Goal: Task Accomplishment & Management: Manage account settings

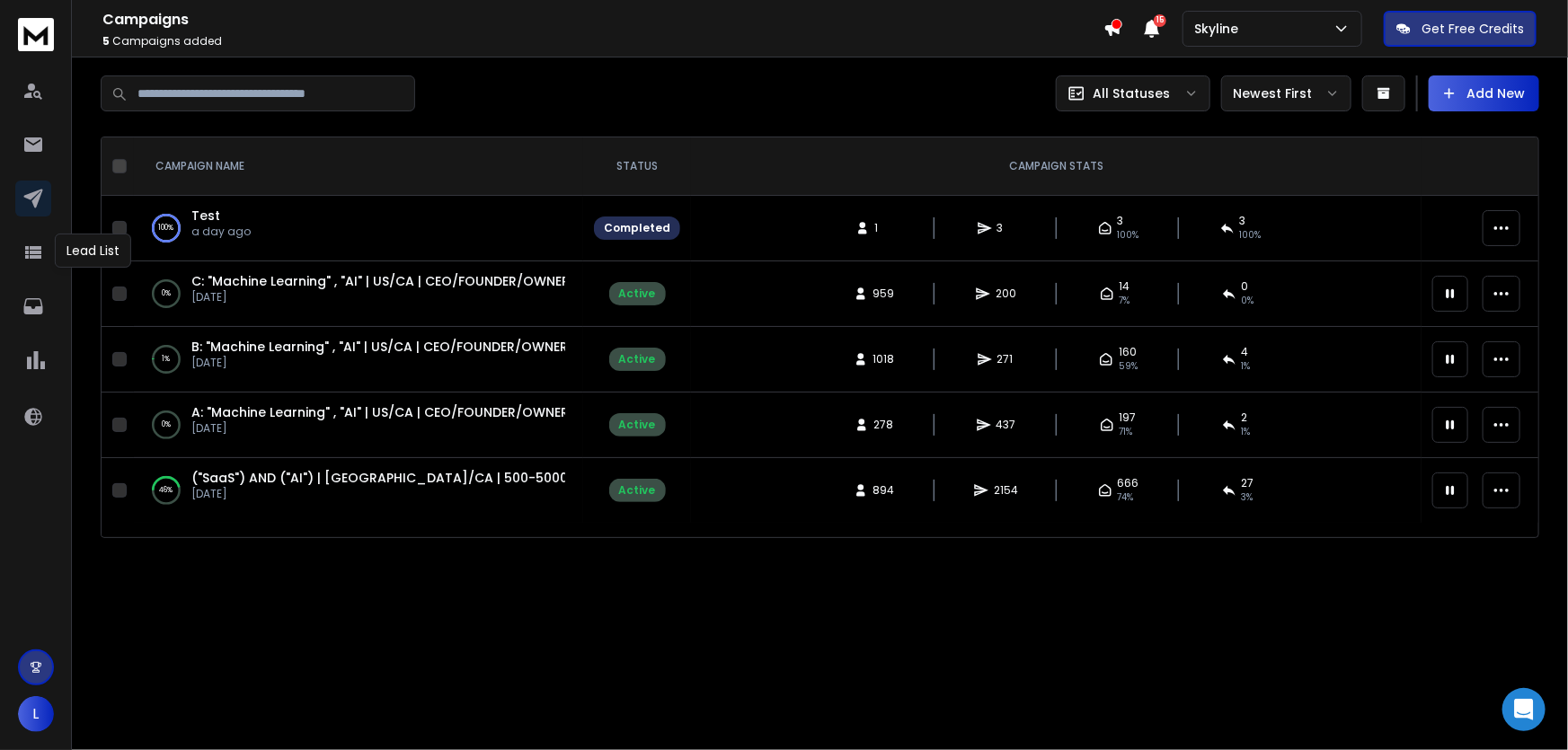
click at [39, 279] on div at bounding box center [36, 258] width 41 height 370
click at [41, 290] on link at bounding box center [33, 306] width 36 height 36
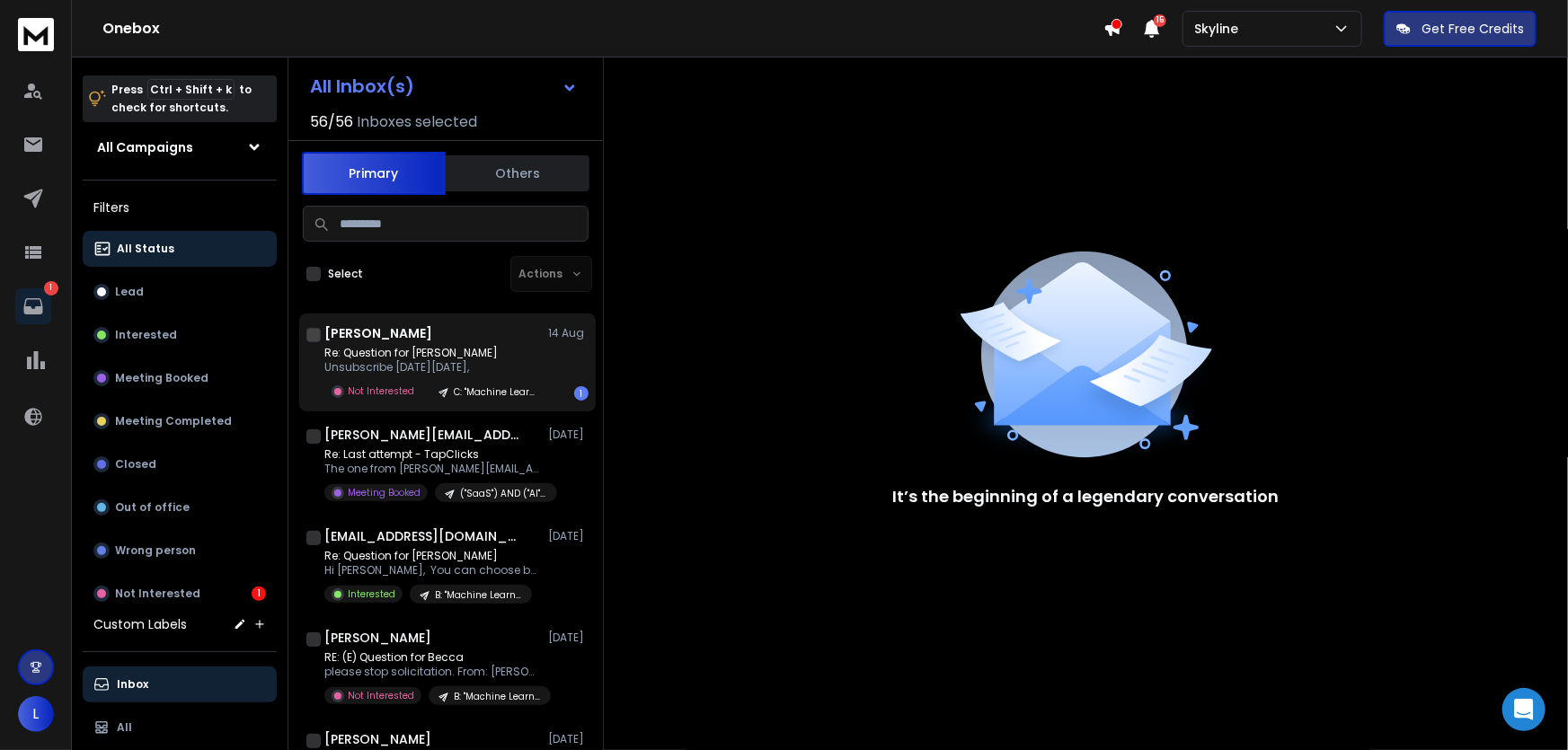
click at [377, 329] on h1 "[PERSON_NAME]" at bounding box center [377, 333] width 108 height 18
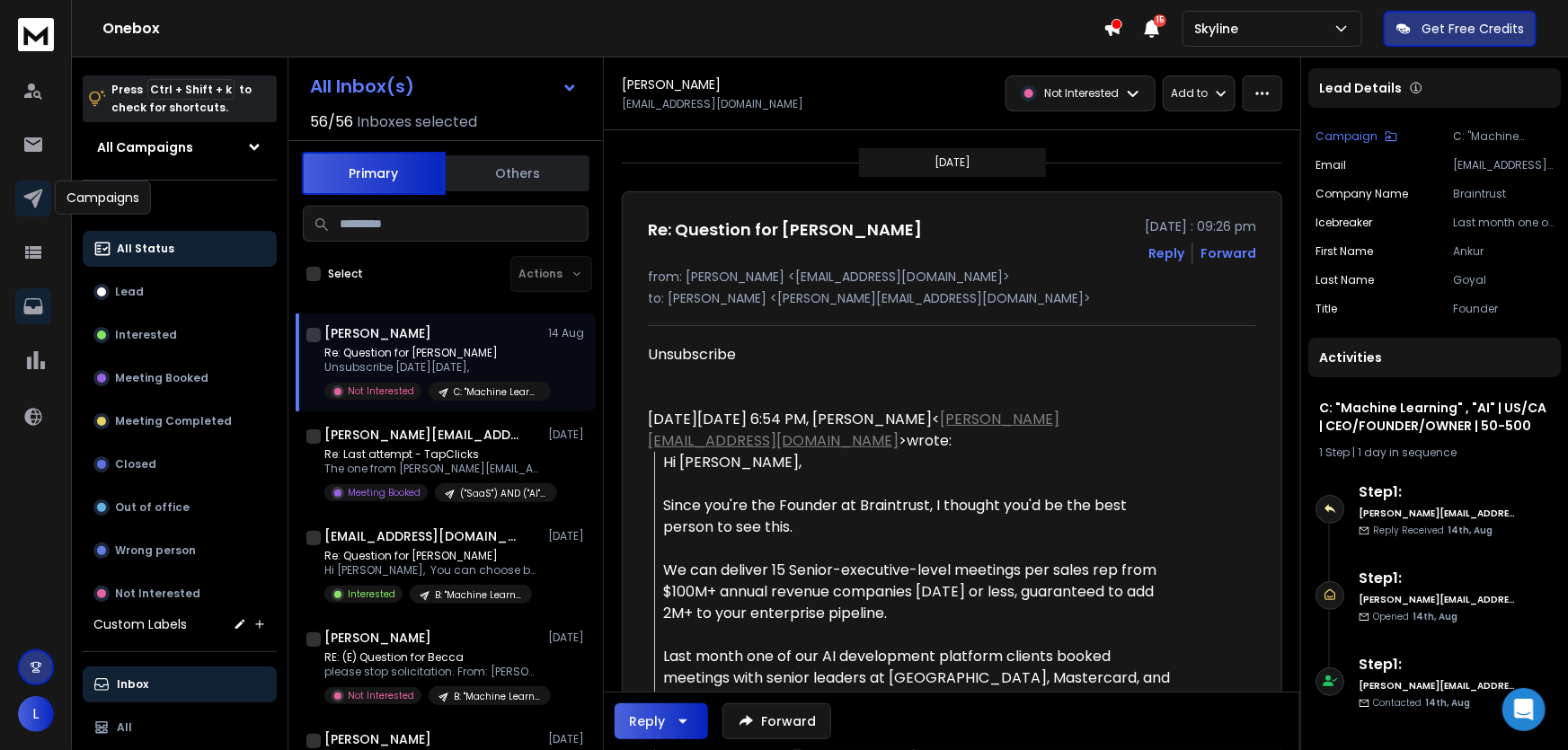
click at [36, 207] on link at bounding box center [33, 199] width 36 height 36
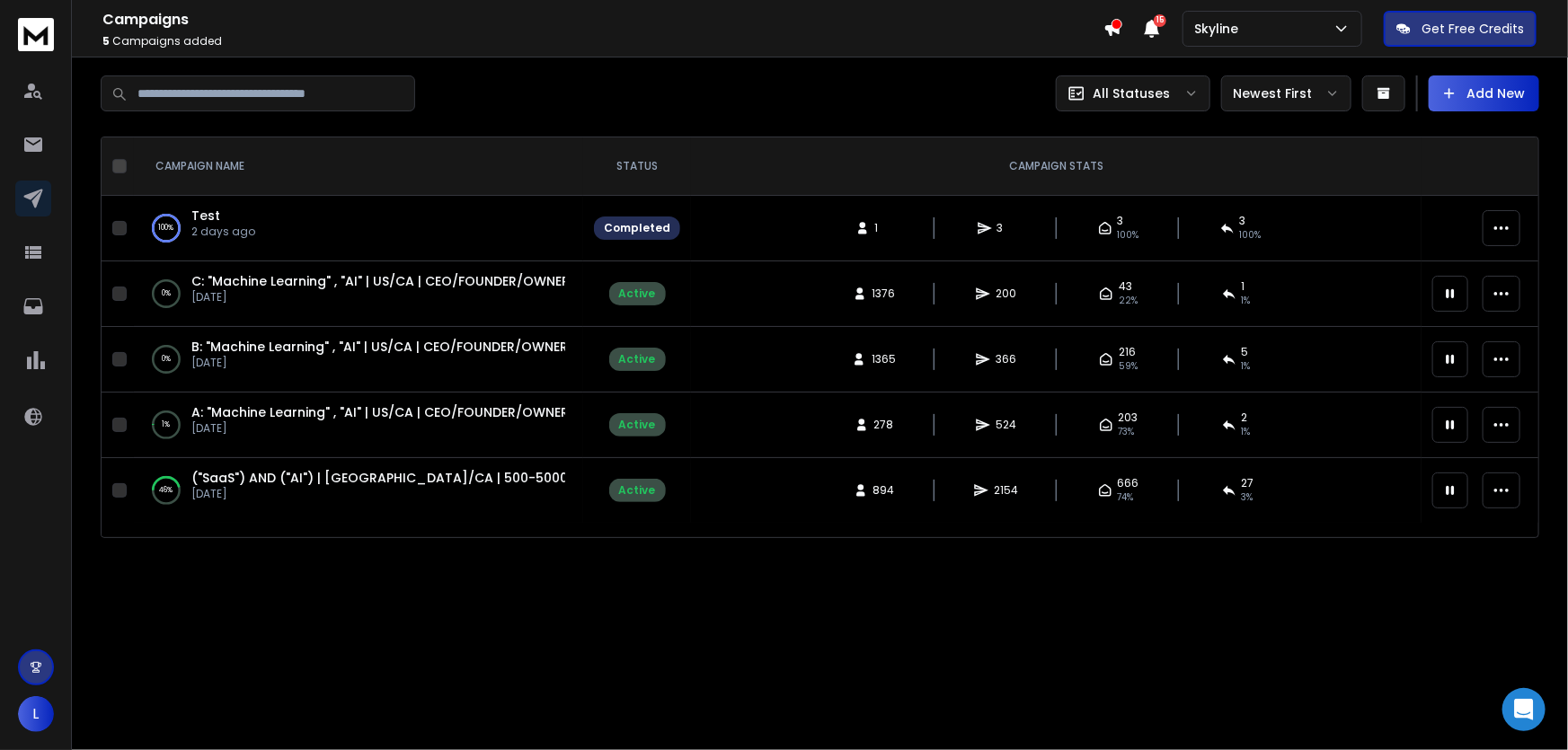
click at [396, 275] on span "C: "Machine Learning" , "AI" | US/CA | CEO/FOUNDER/OWNER | 50-500" at bounding box center [410, 282] width 437 height 18
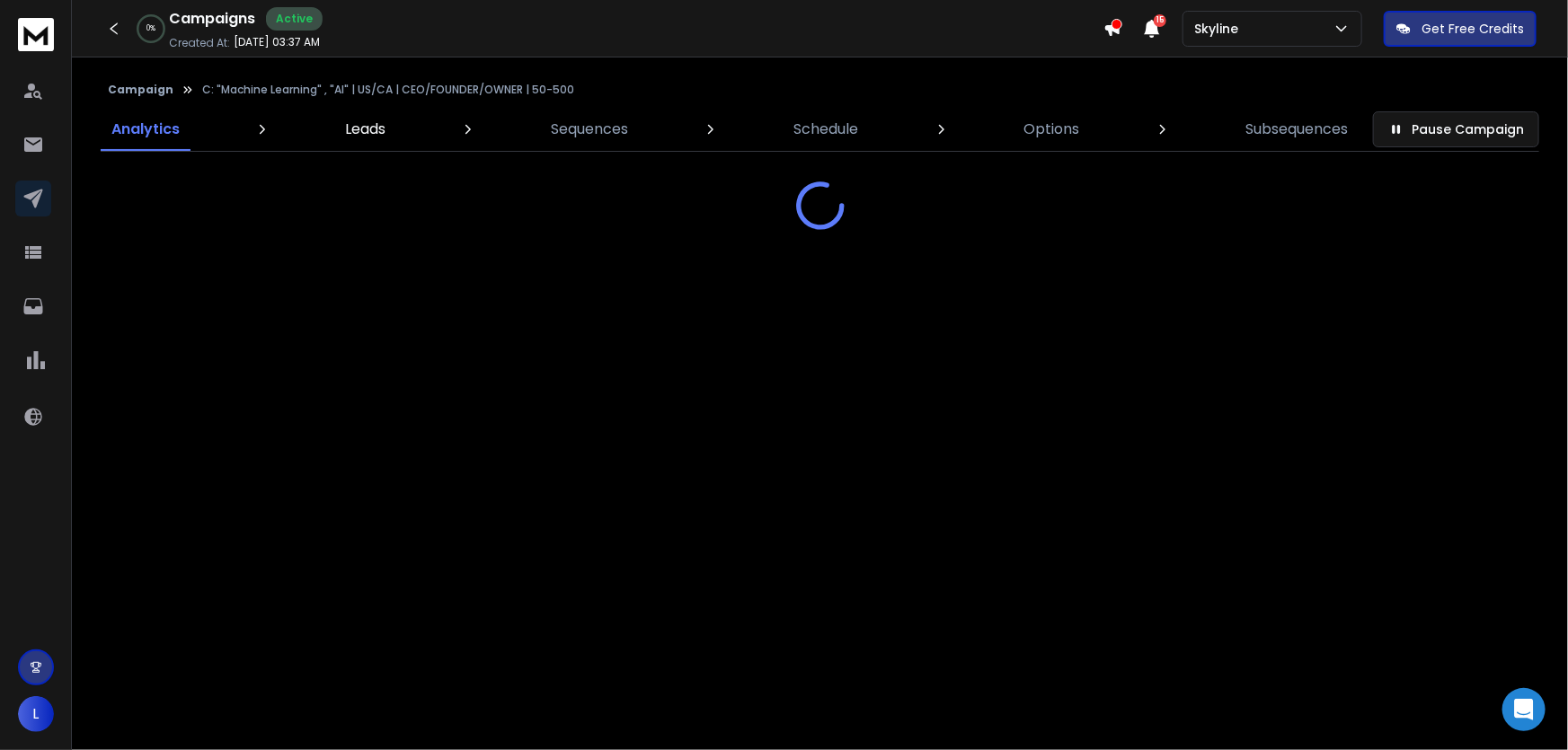
click at [360, 125] on p "Leads" at bounding box center [365, 129] width 41 height 22
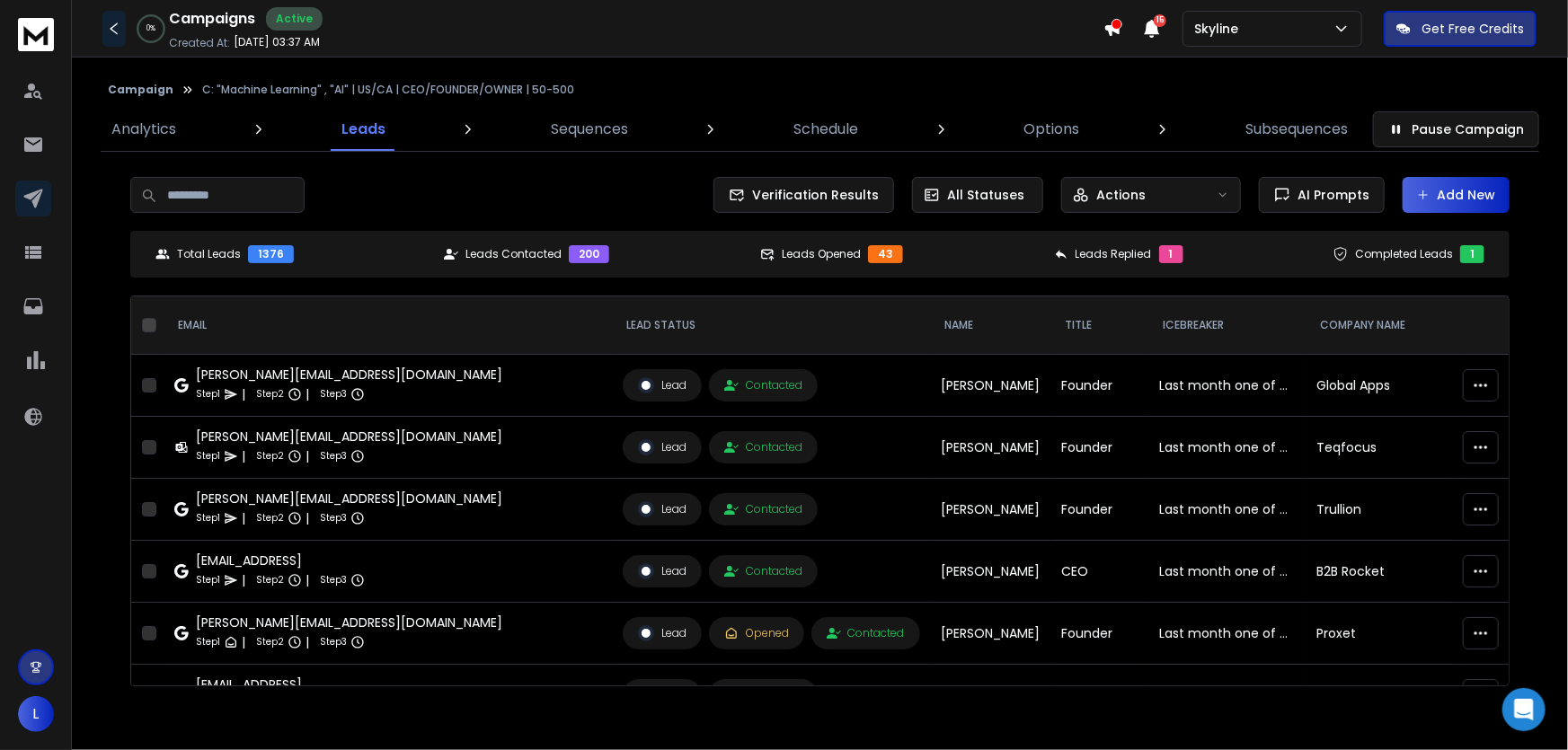
click at [118, 24] on icon at bounding box center [114, 29] width 16 height 16
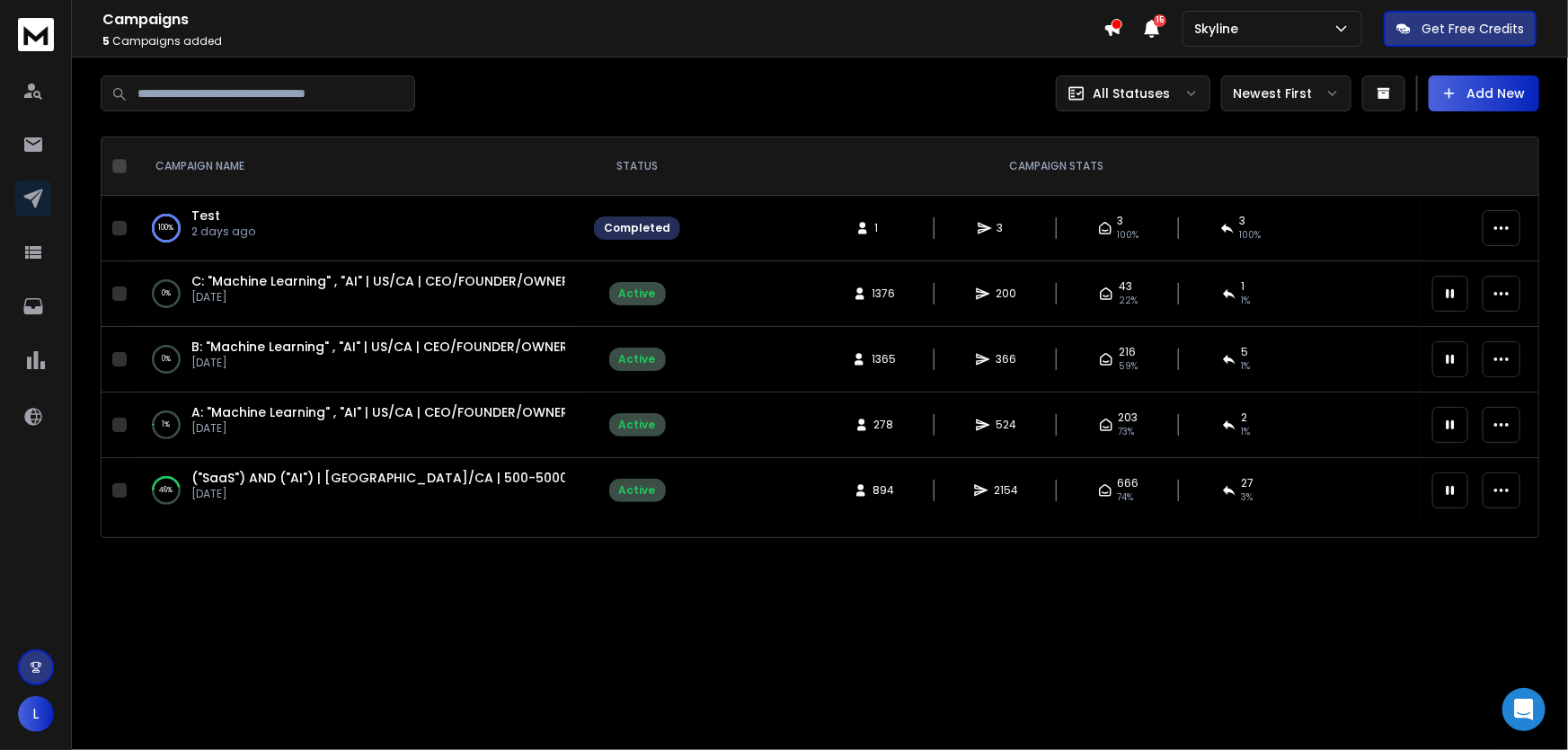
click at [244, 344] on span "B: "Machine Learning" , "AI" | US/CA | CEO/FOUNDER/OWNER | 50-500" at bounding box center [409, 347] width 435 height 18
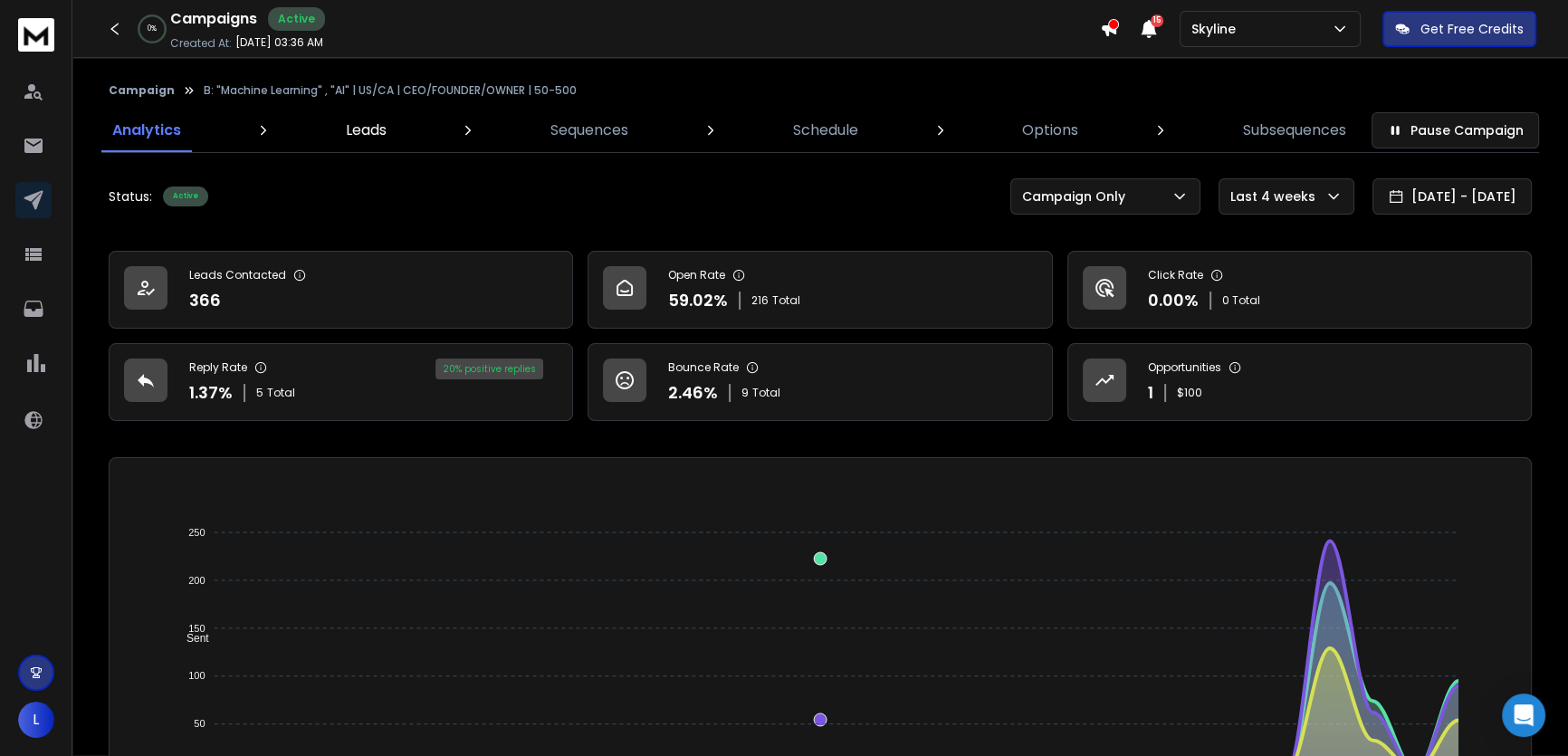
click at [360, 135] on p "Leads" at bounding box center [365, 130] width 41 height 22
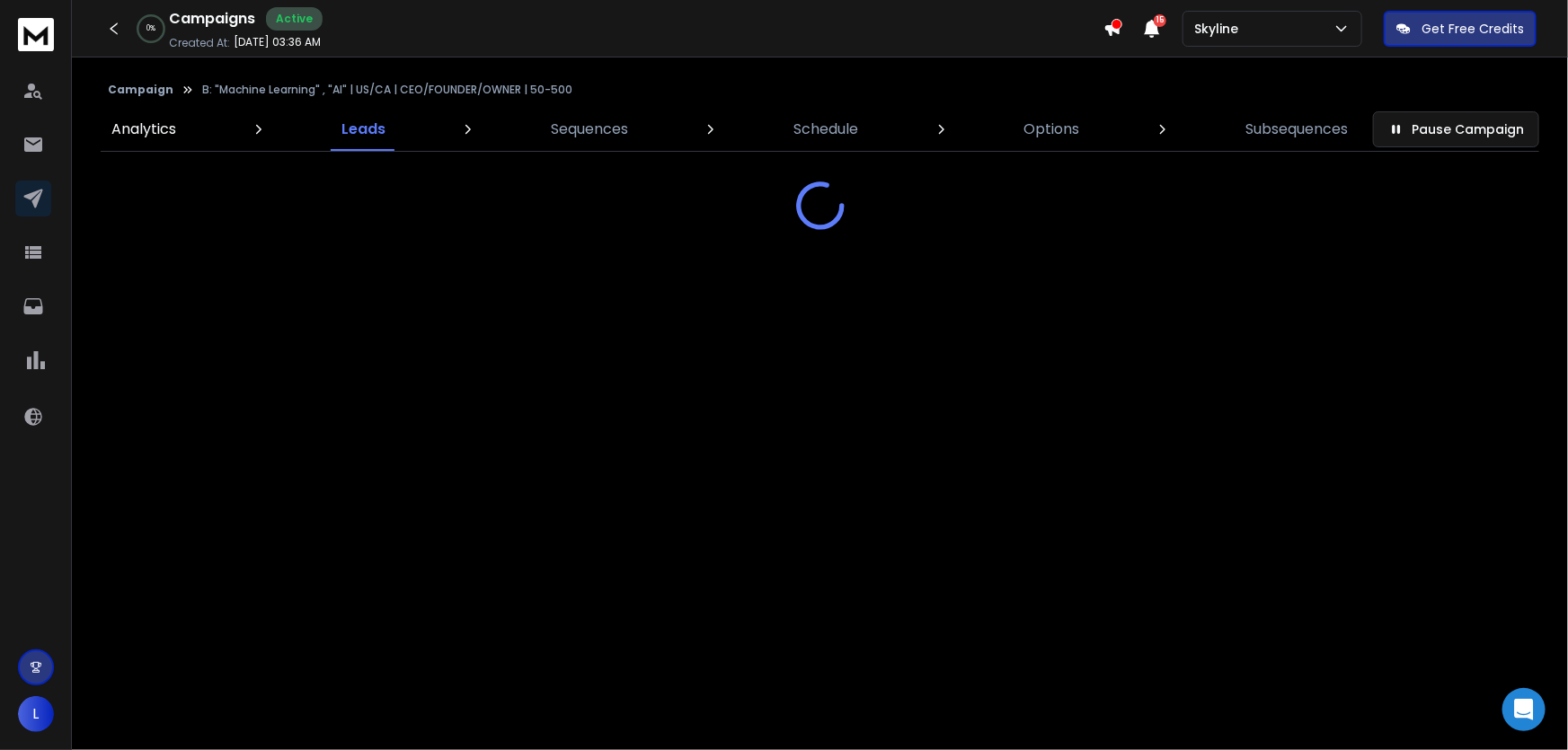
click at [187, 125] on link "Analytics" at bounding box center [143, 129] width 86 height 43
click at [352, 134] on p "Leads" at bounding box center [365, 129] width 41 height 22
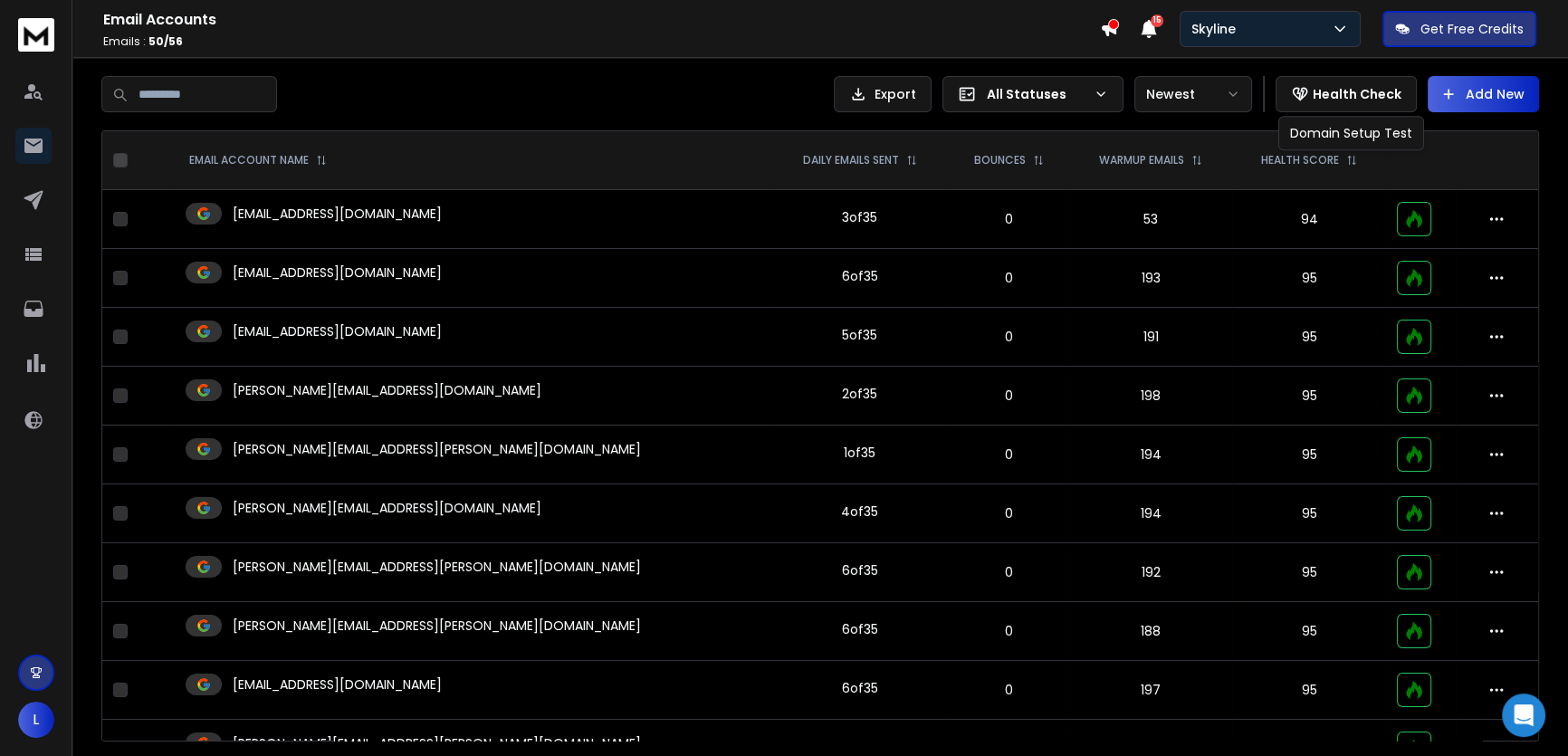
click at [1292, 32] on div "Skyline" at bounding box center [1270, 29] width 157 height 18
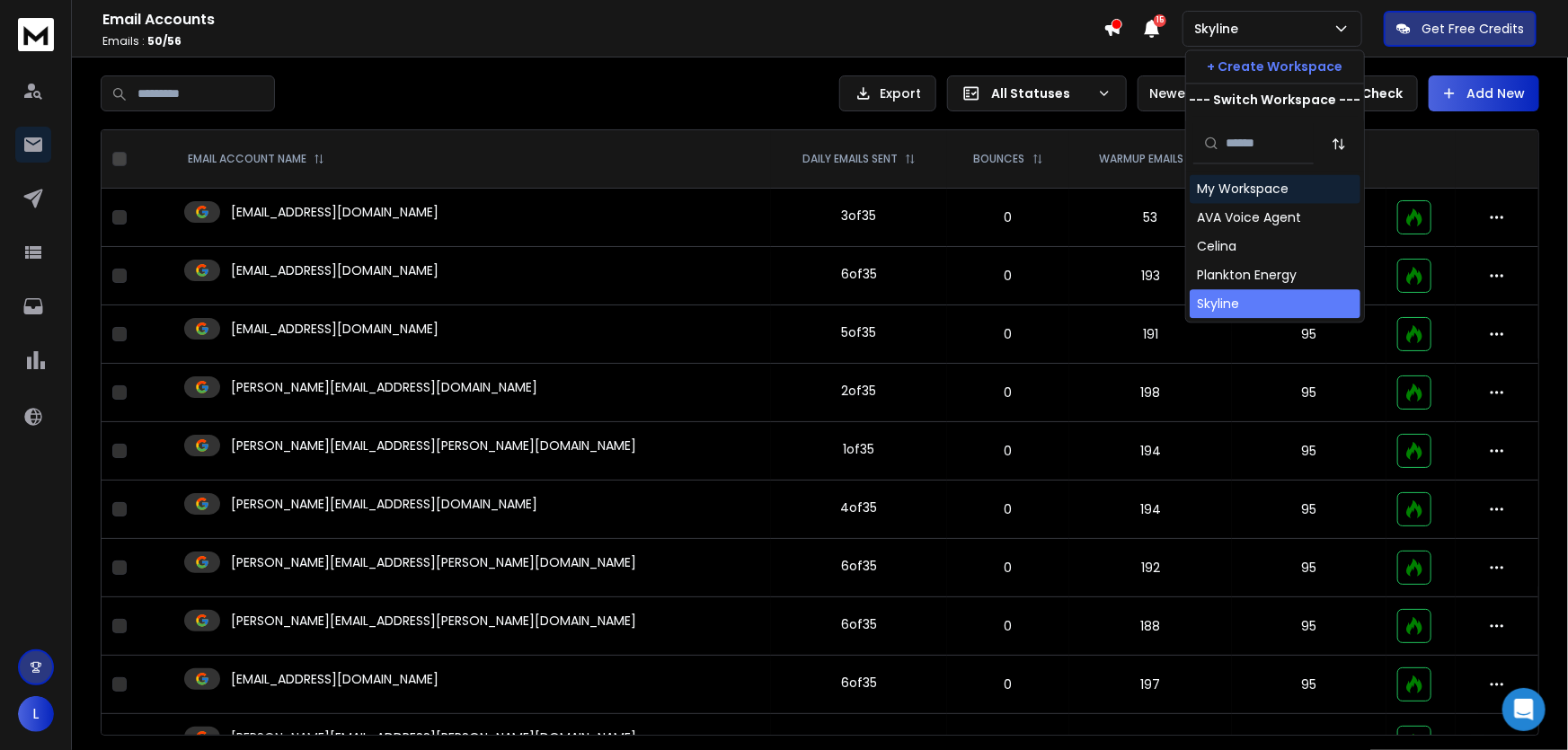
click at [1240, 188] on div "My Workspace" at bounding box center [1243, 189] width 92 height 18
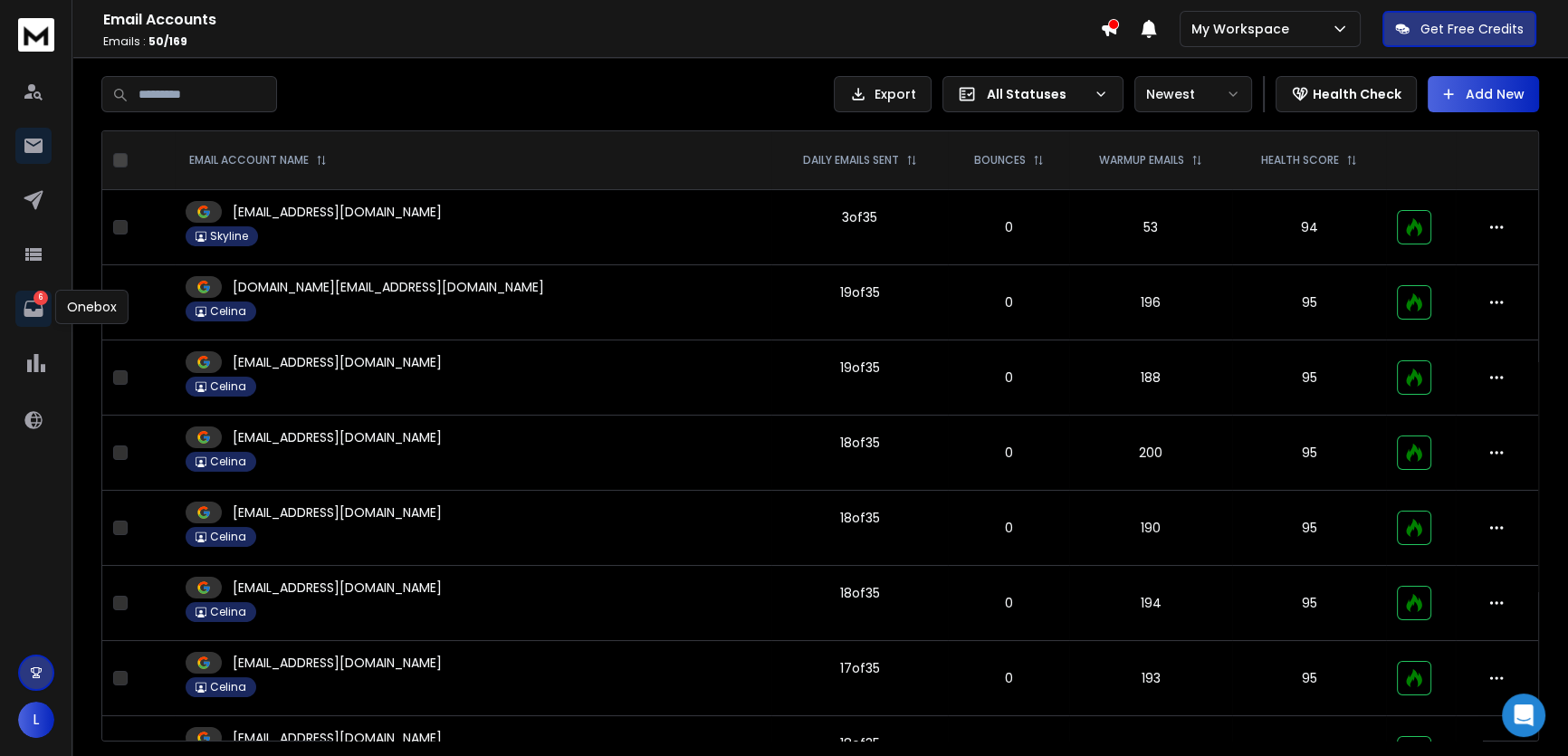
click at [36, 299] on p "6" at bounding box center [41, 298] width 15 height 15
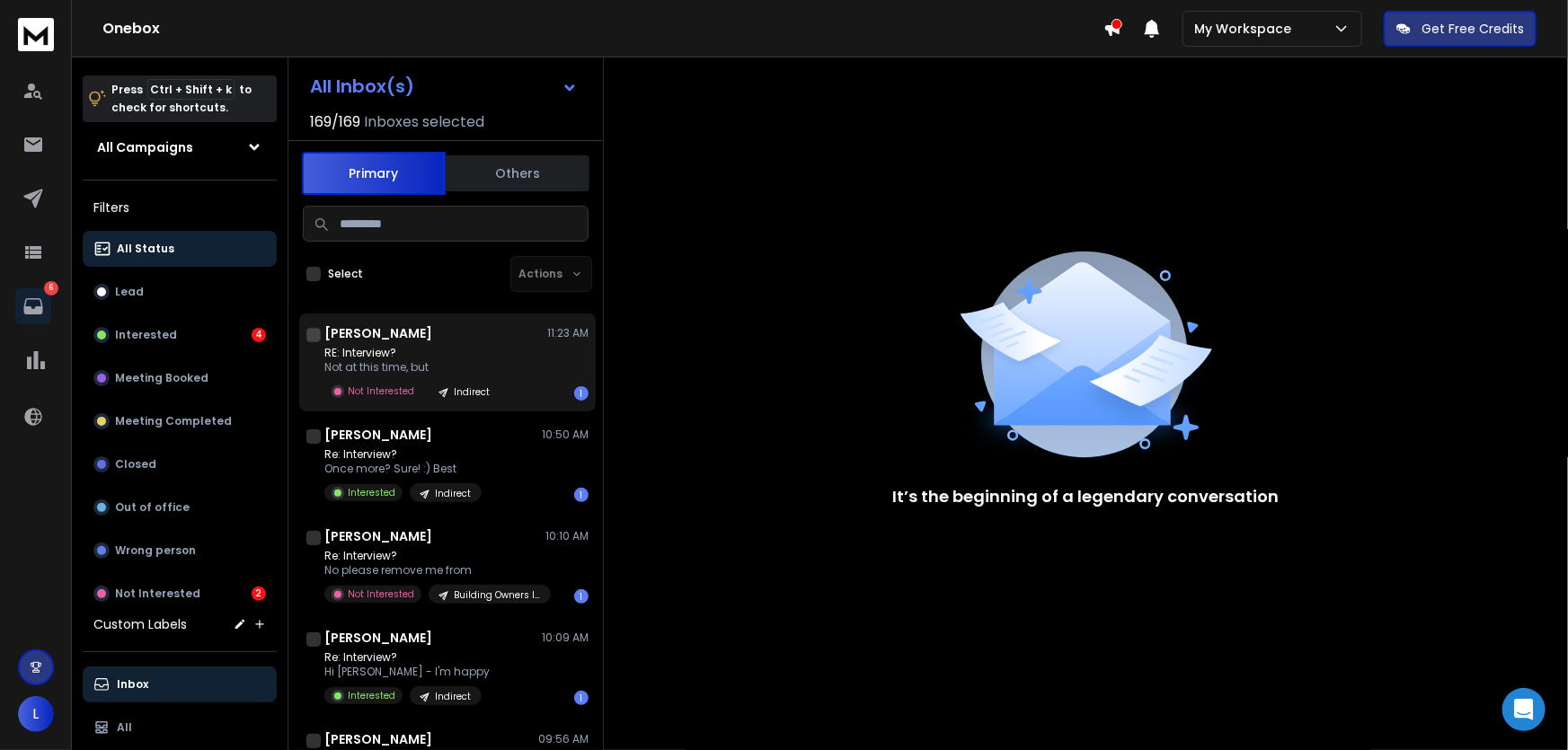
click at [405, 336] on div "Neal Martino 11:23 AM" at bounding box center [455, 333] width 264 height 18
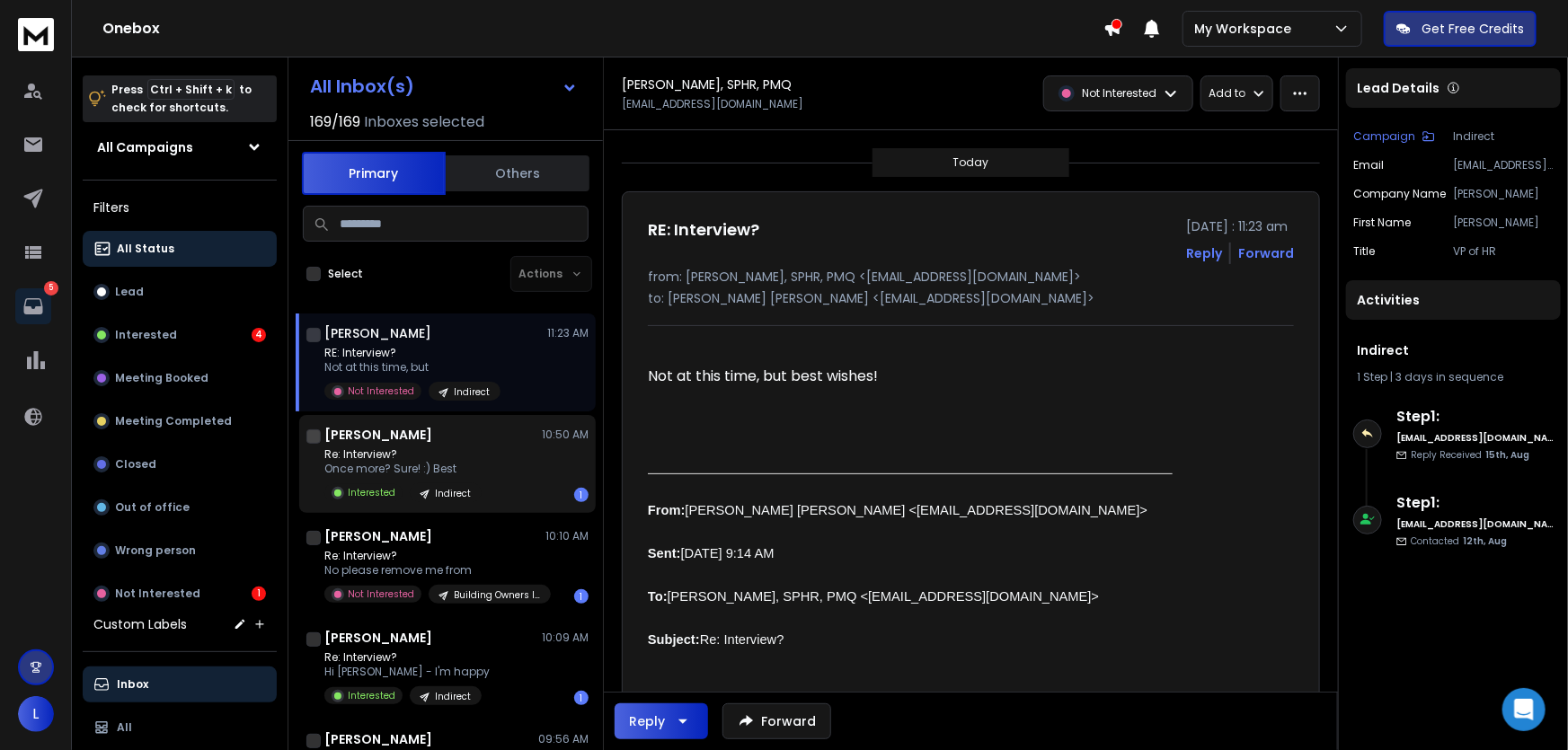
click at [432, 443] on h1 "Naga Siddharth Seetharaman" at bounding box center [377, 435] width 108 height 18
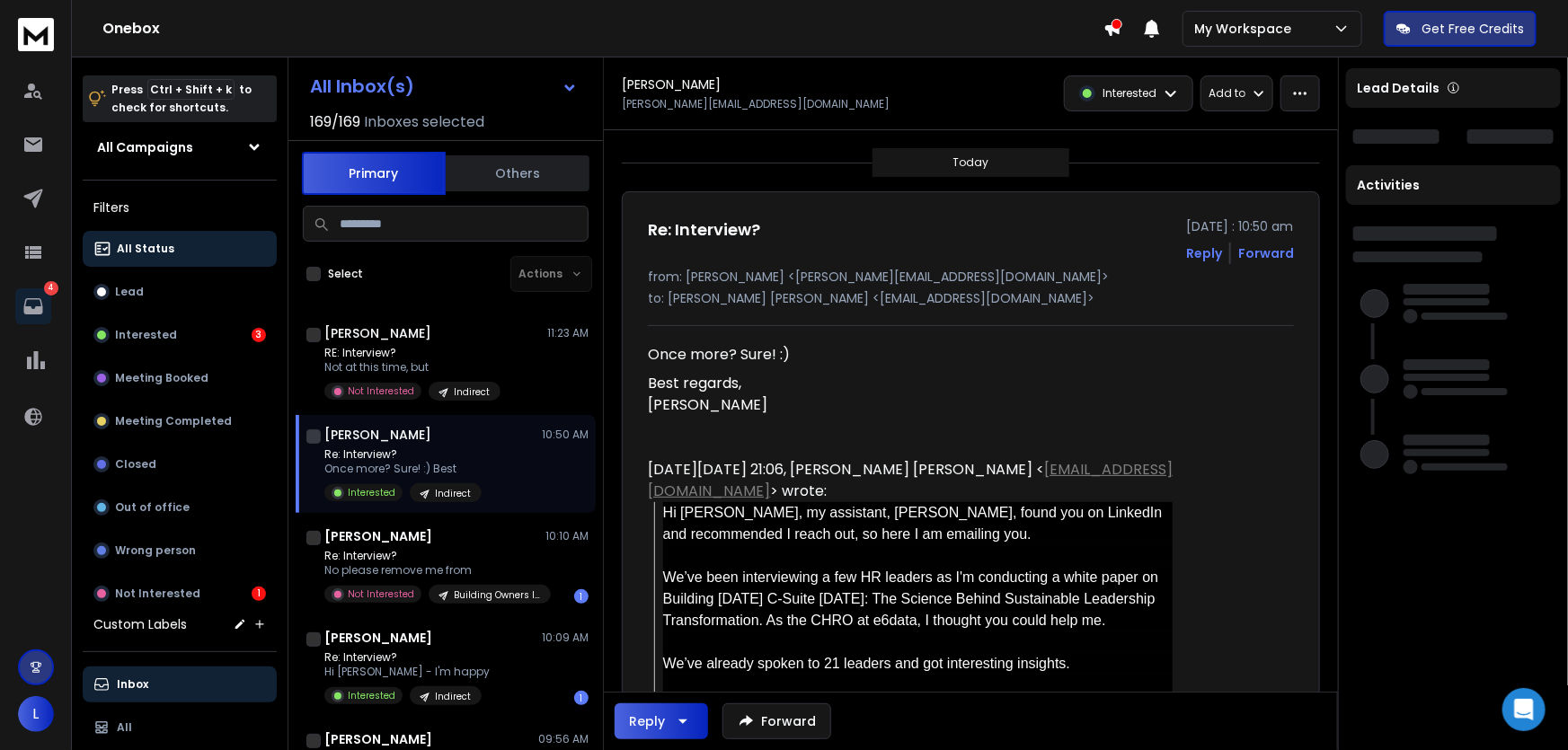
click at [1305, 89] on icon "button" at bounding box center [1300, 93] width 16 height 16
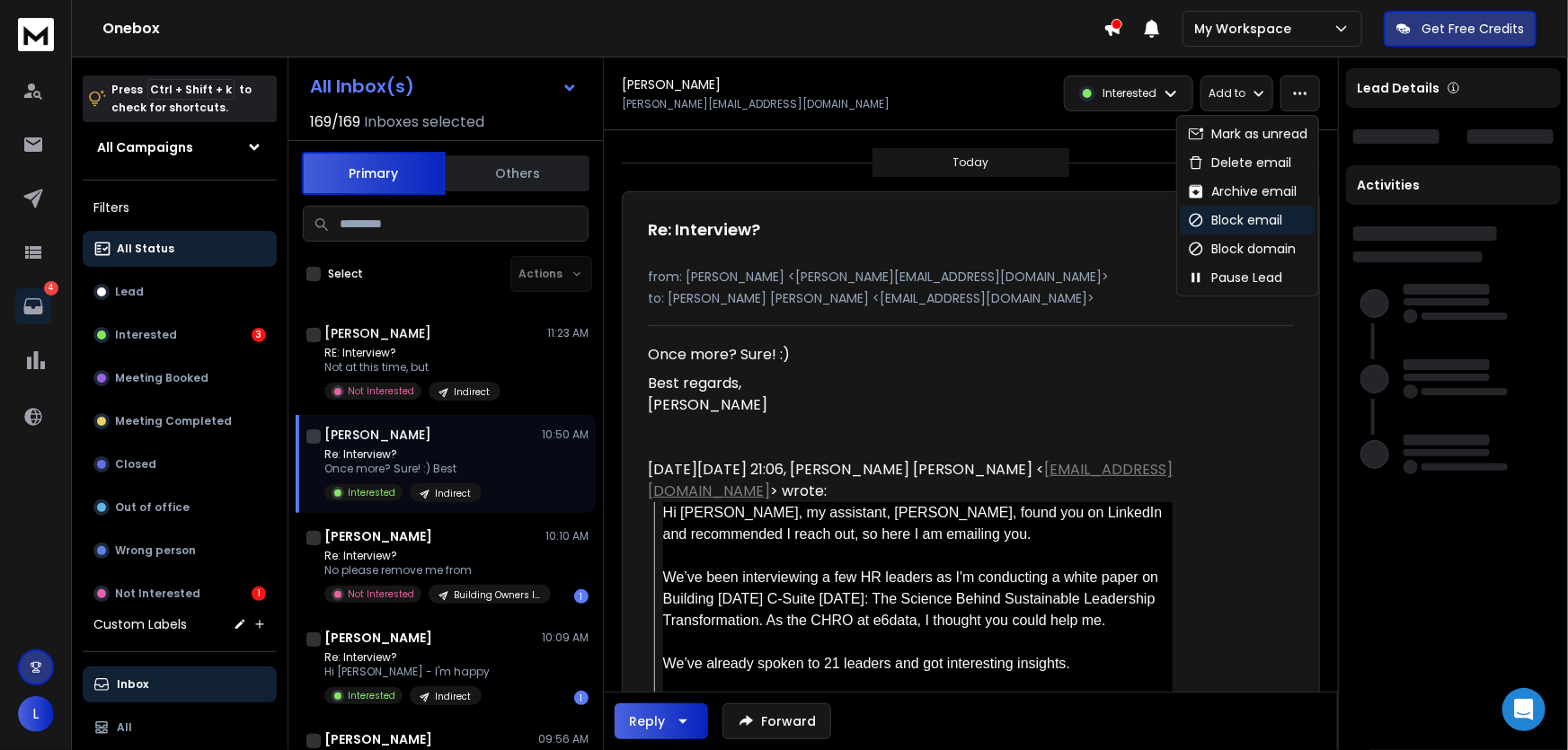
click at [1272, 211] on div "Block email" at bounding box center [1235, 220] width 95 height 18
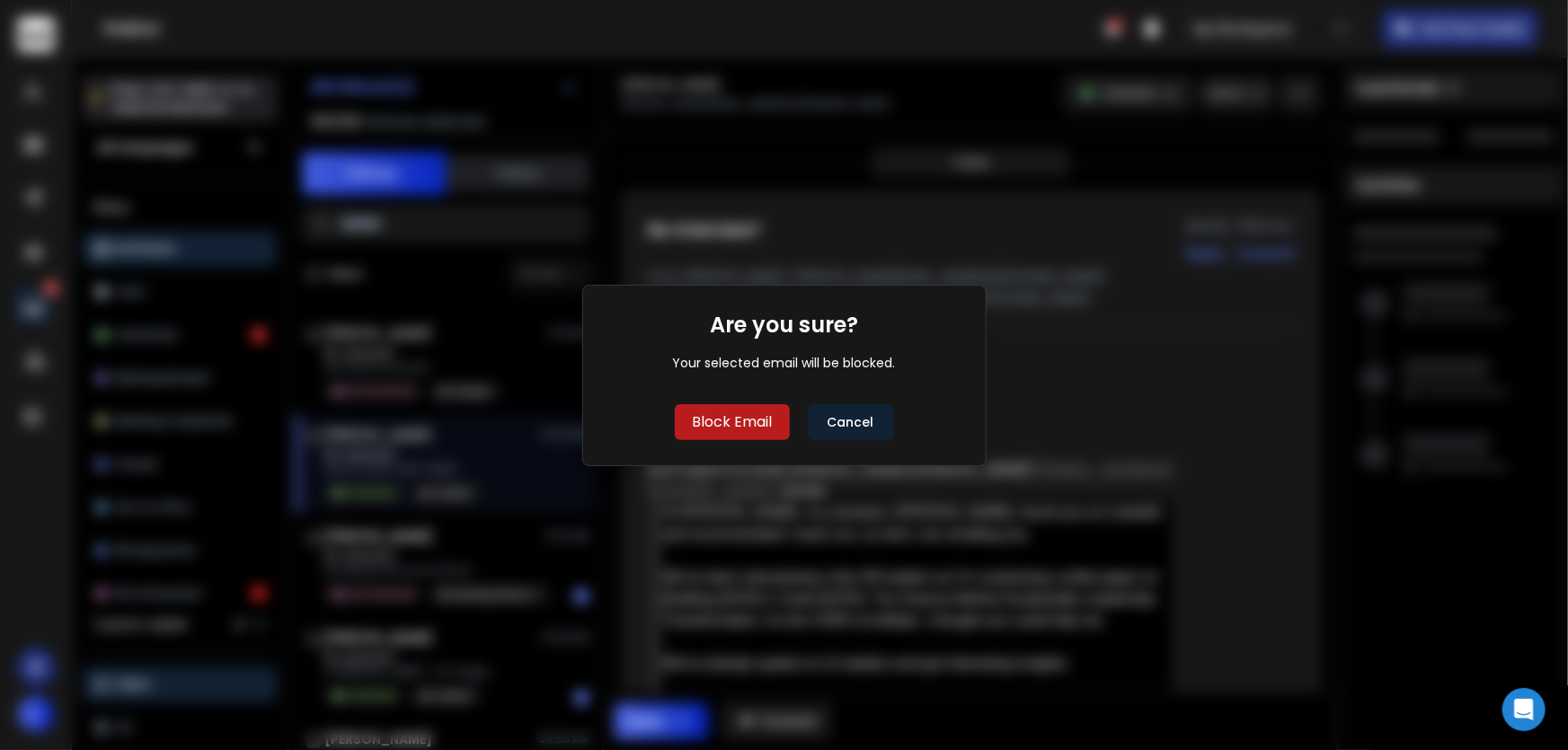
click at [716, 418] on button "Block Email" at bounding box center [732, 422] width 115 height 36
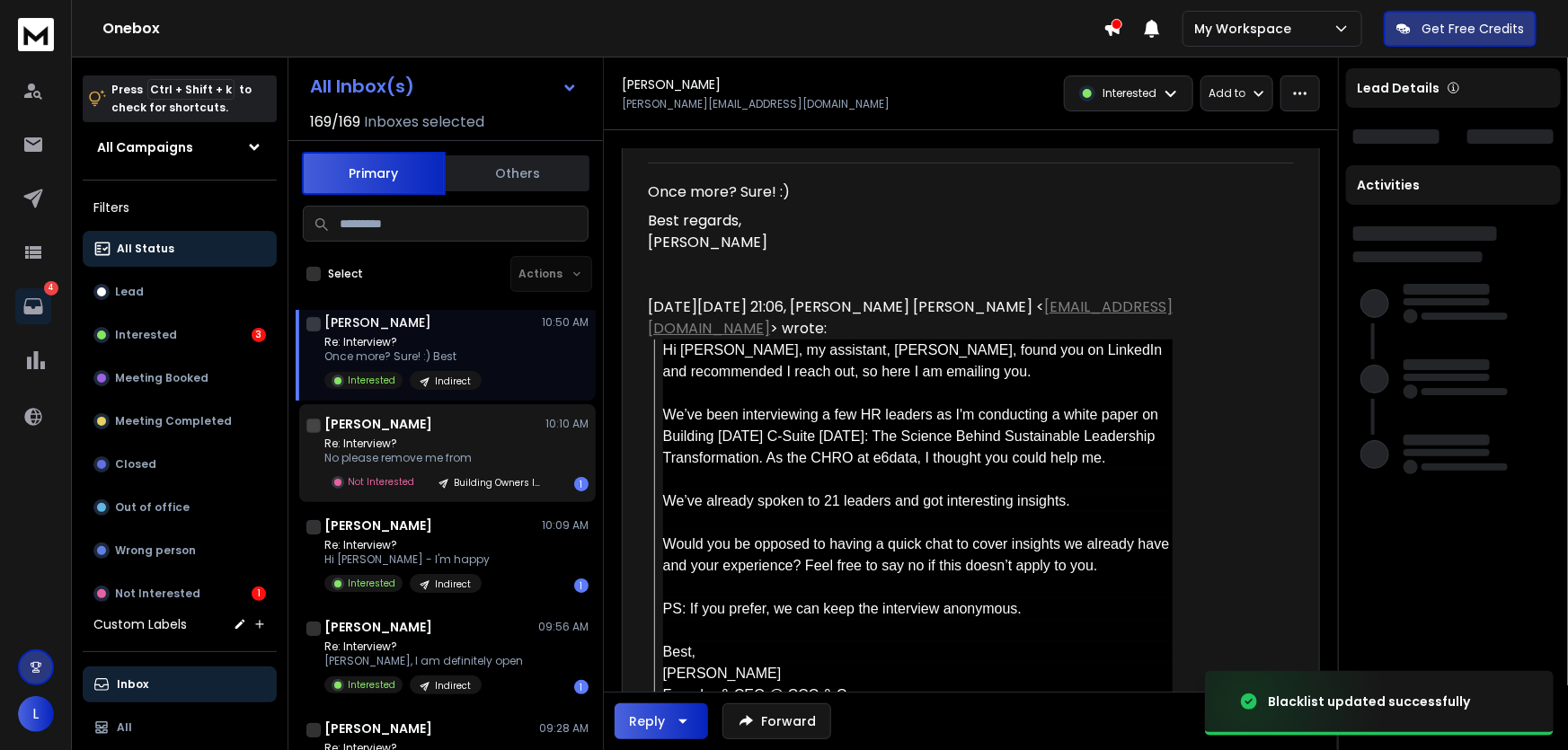
scroll to position [163, 0]
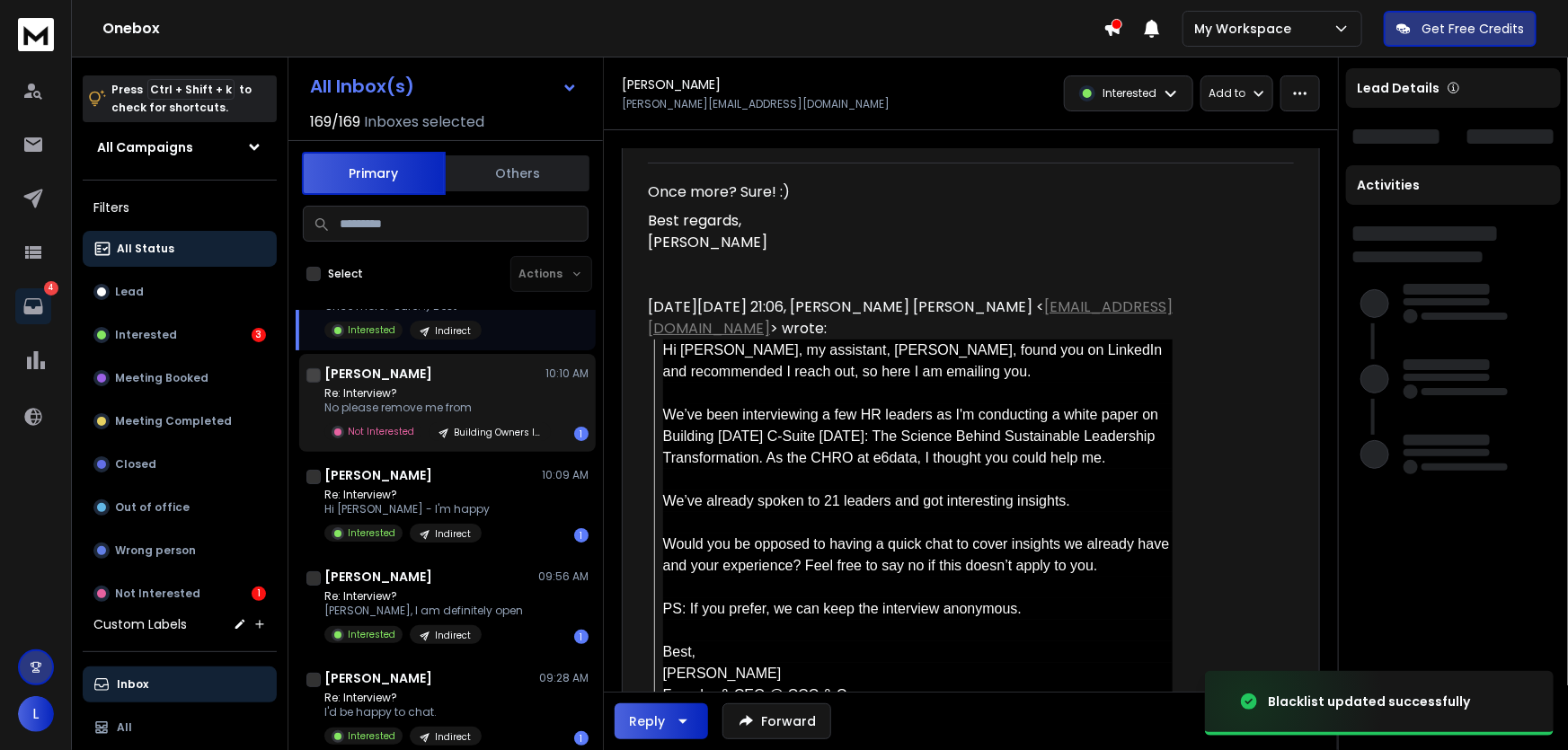
click at [511, 375] on div "Jim 10:10 AM" at bounding box center [455, 374] width 264 height 18
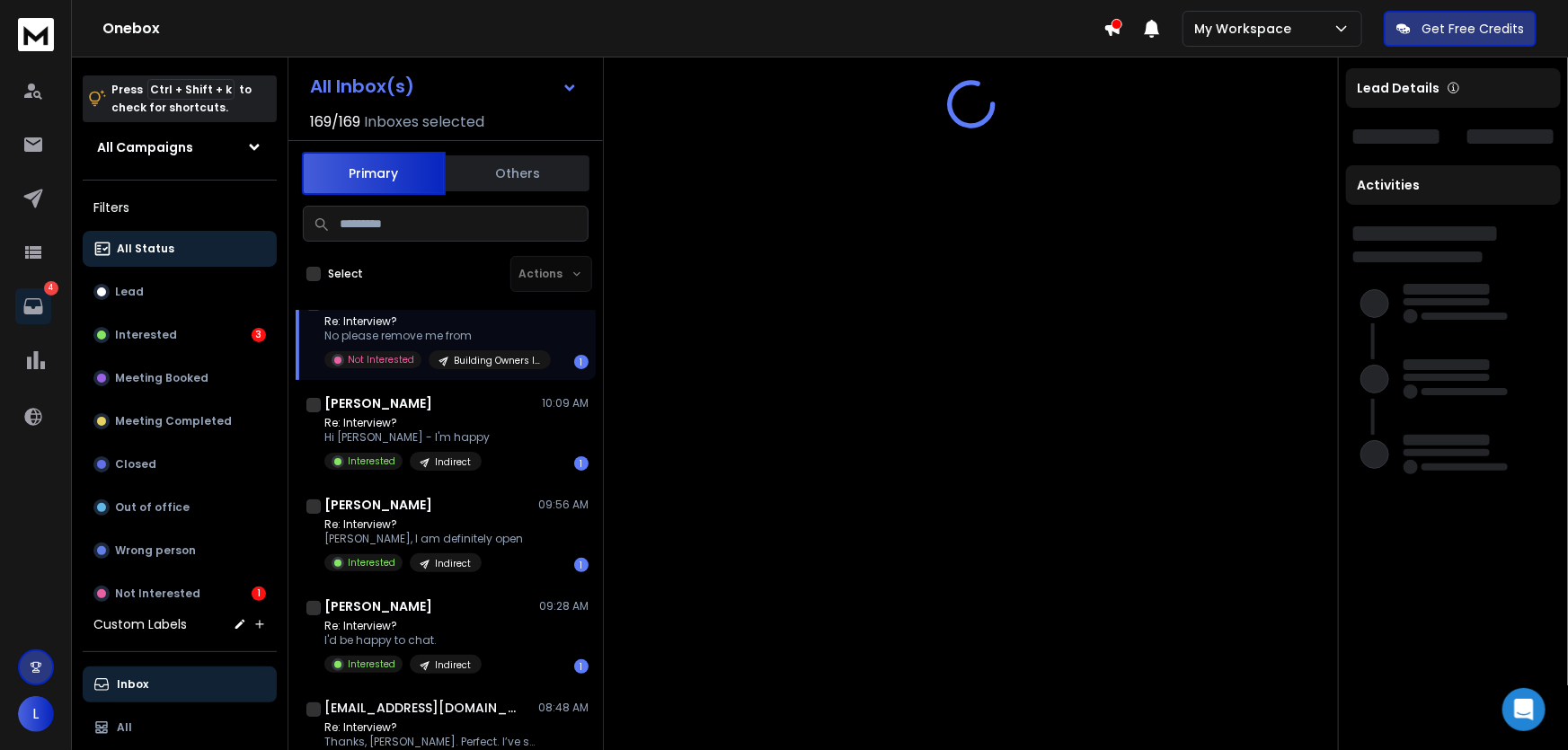
scroll to position [244, 0]
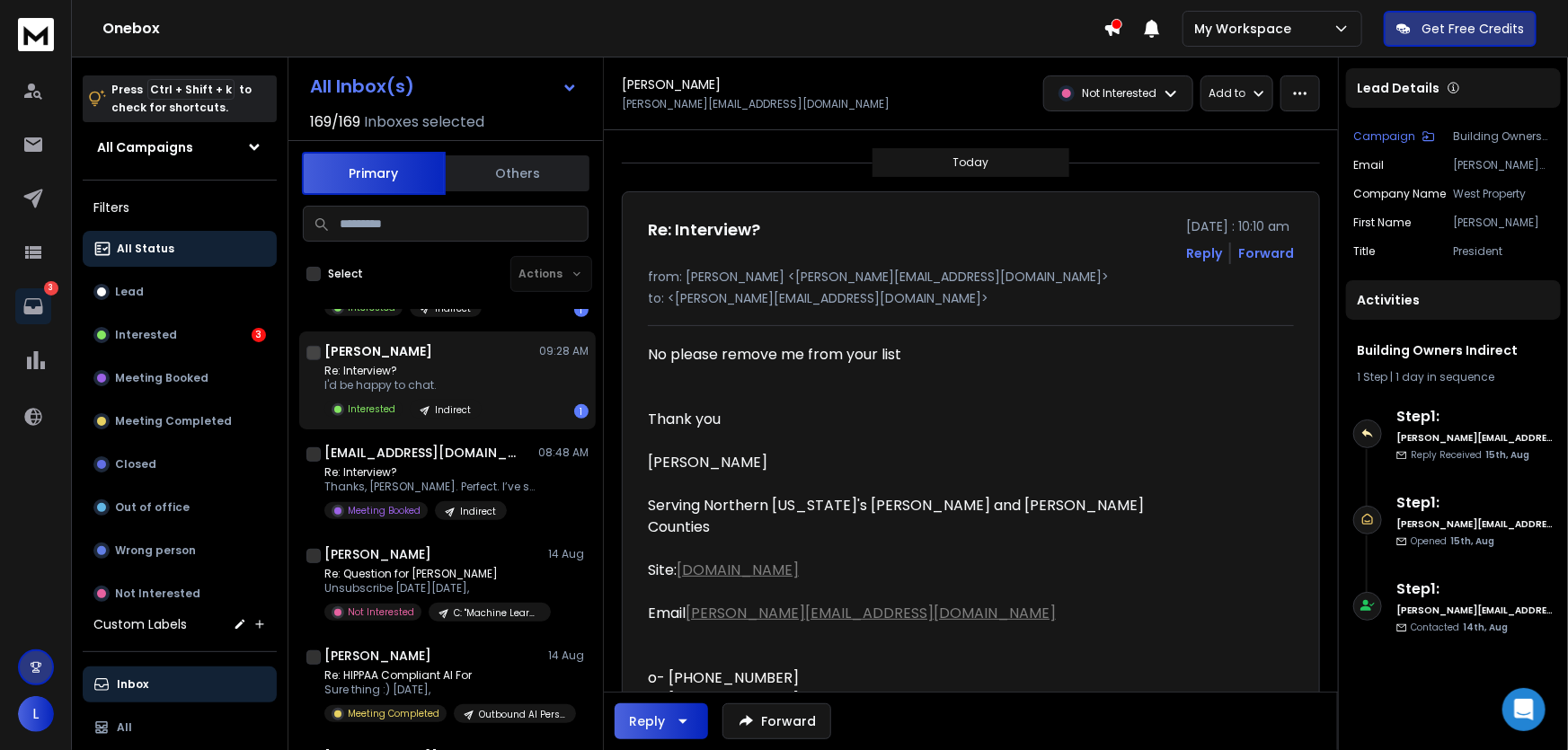
click at [504, 384] on div "Re: Interview? I'd be happy to chat. Interested Indirect 1" at bounding box center [455, 390] width 264 height 54
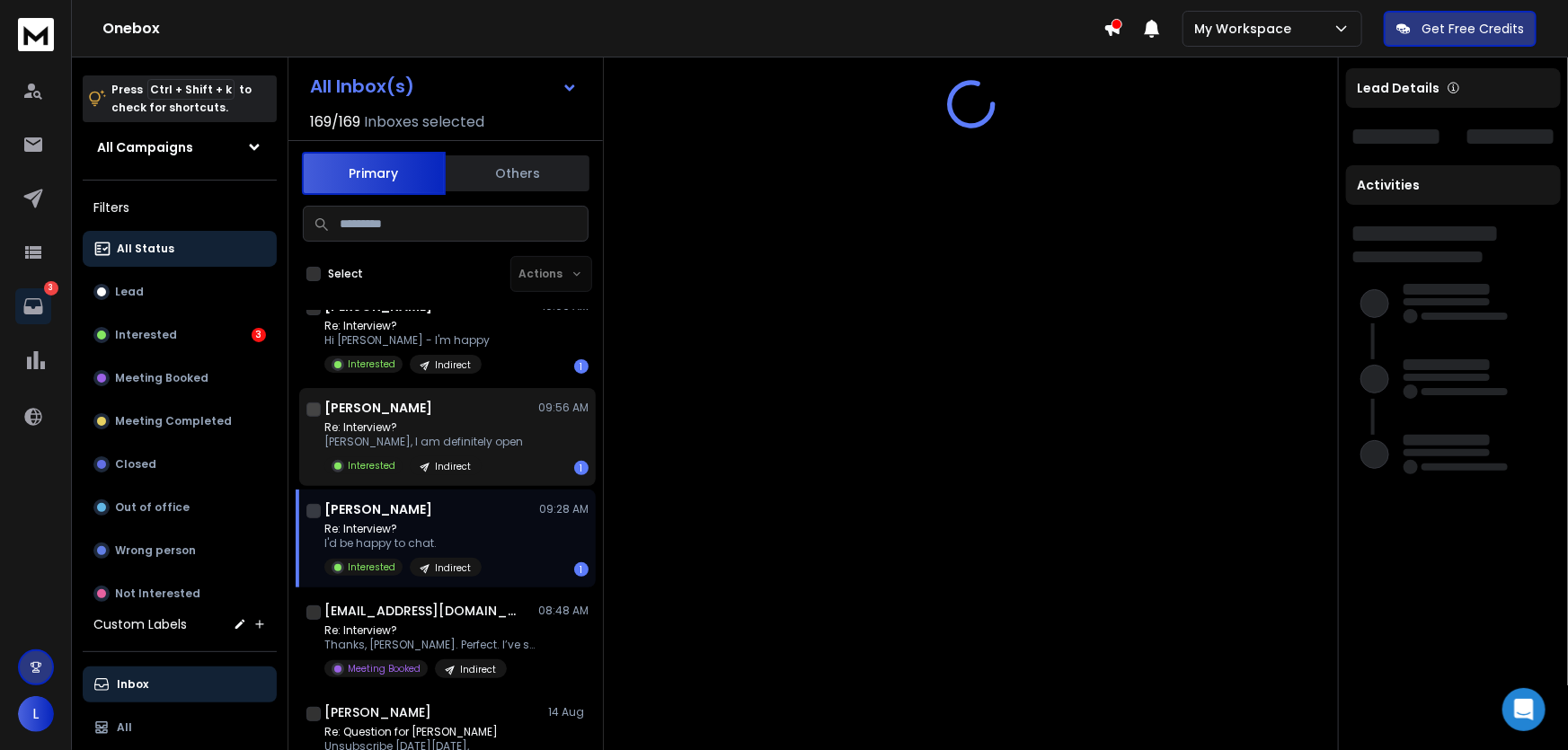
scroll to position [326, 0]
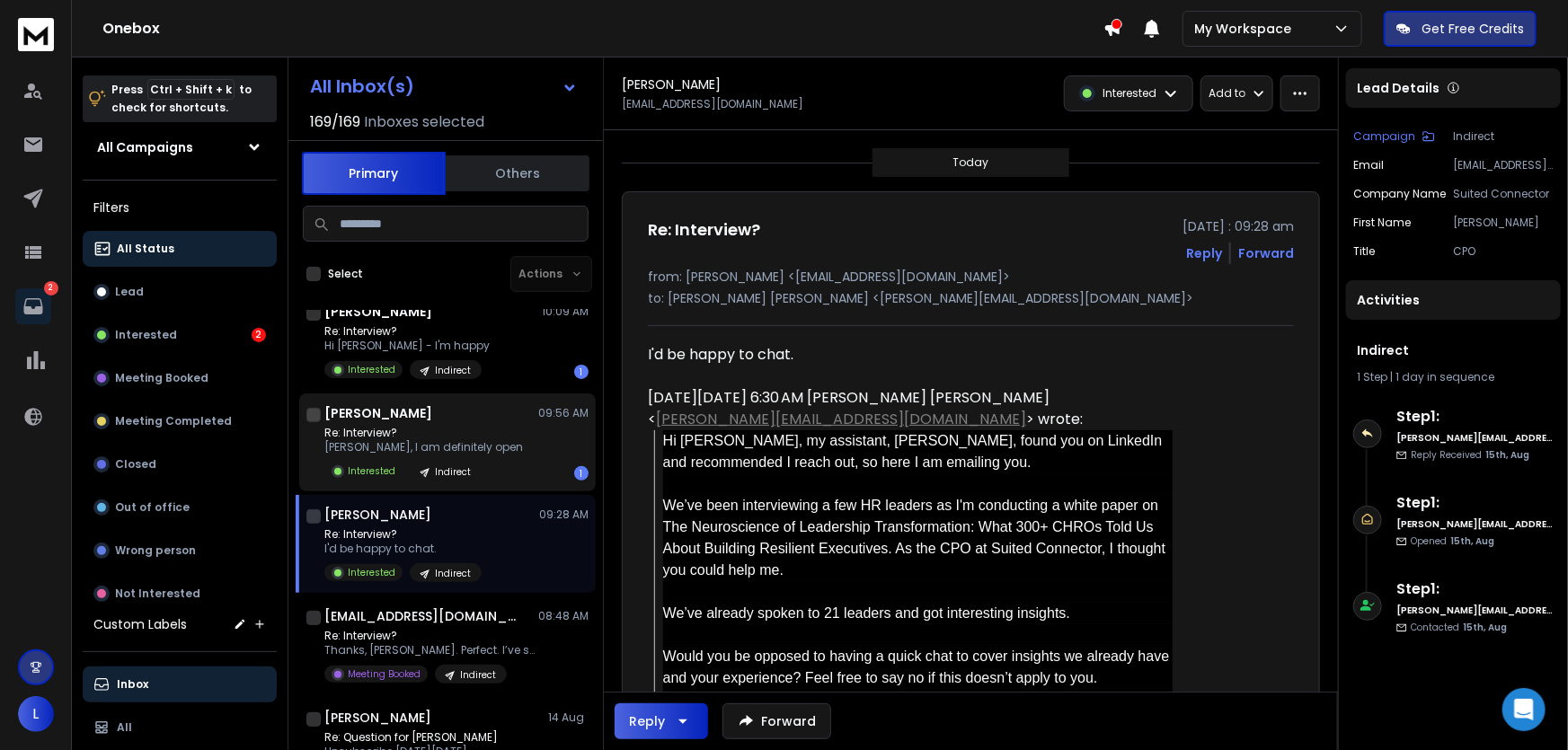
click at [493, 422] on div "Ashauna Harris 09:56 AM Re: Interview? Celina, I am definitely open Interested …" at bounding box center [455, 442] width 264 height 76
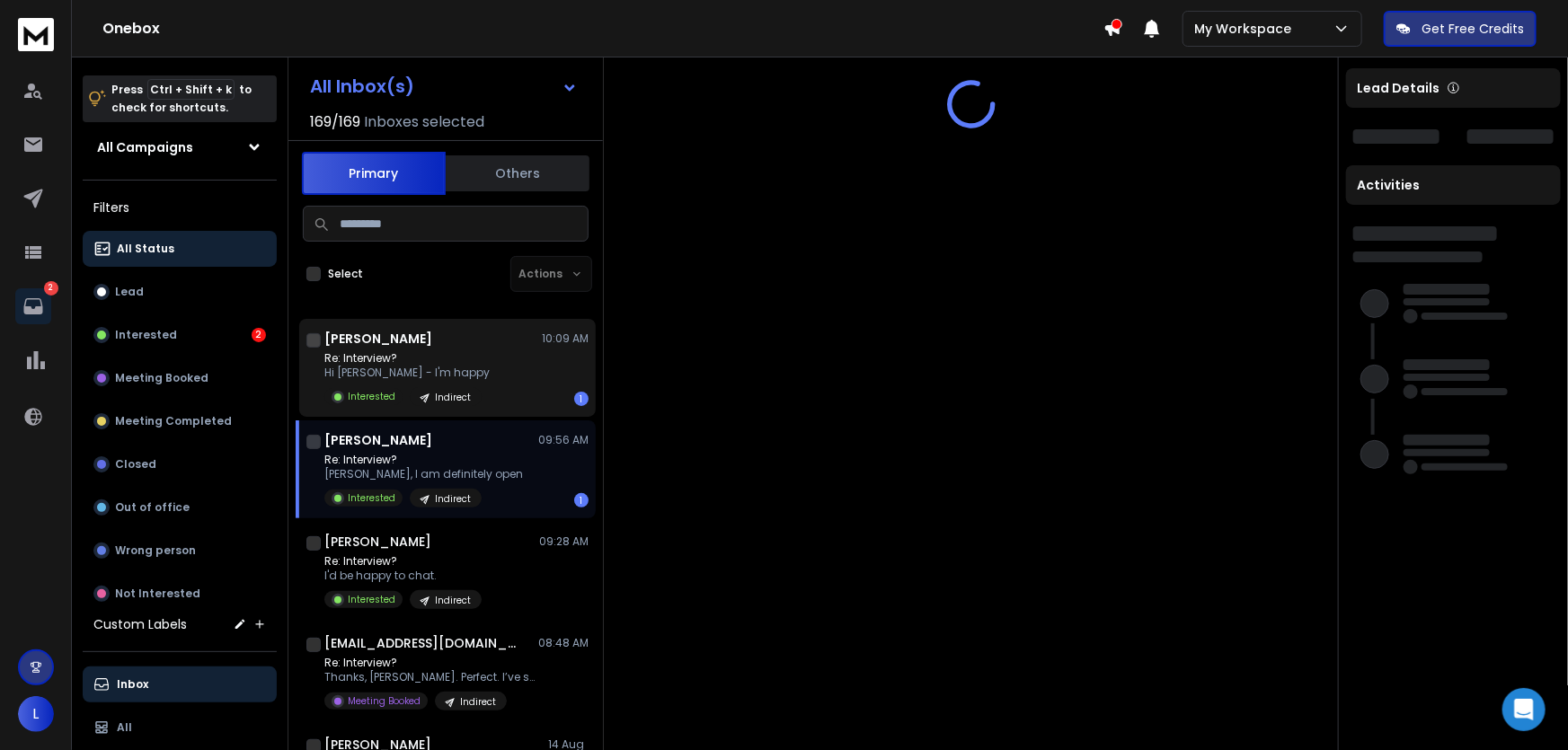
scroll to position [244, 0]
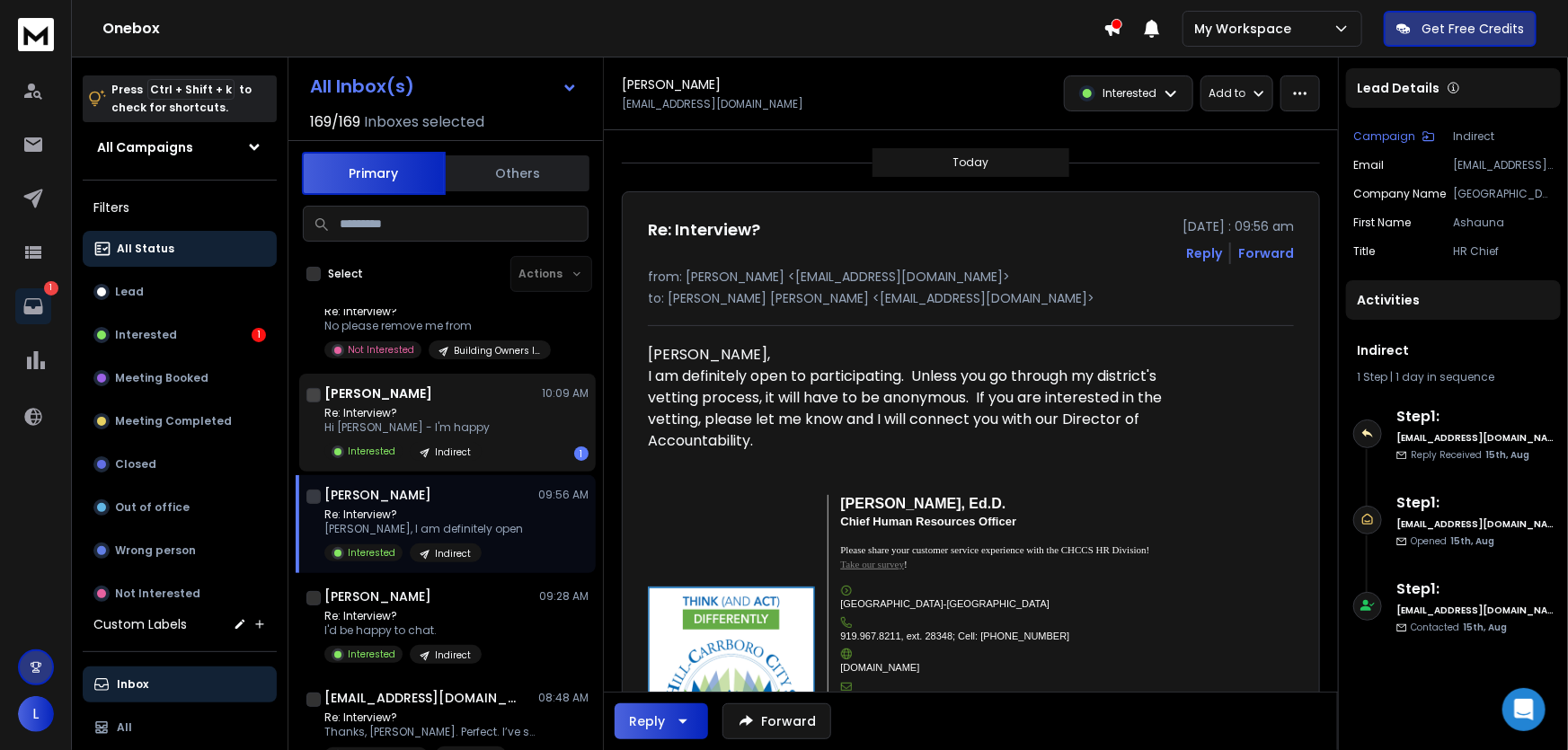
click at [497, 417] on div "Re: Interview? Hi Celina - I'm happy Interested Indirect 1" at bounding box center [455, 433] width 264 height 54
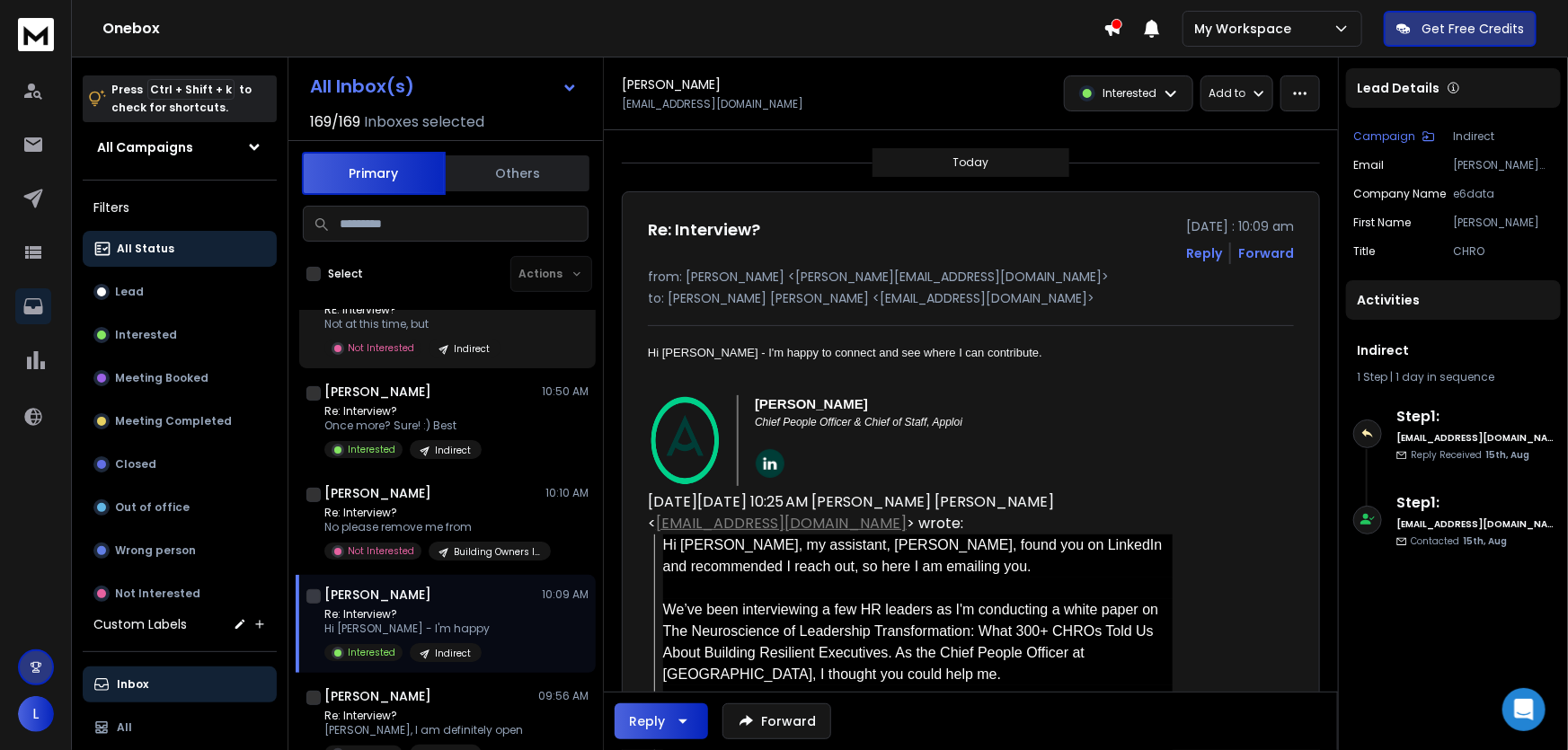
scroll to position [0, 0]
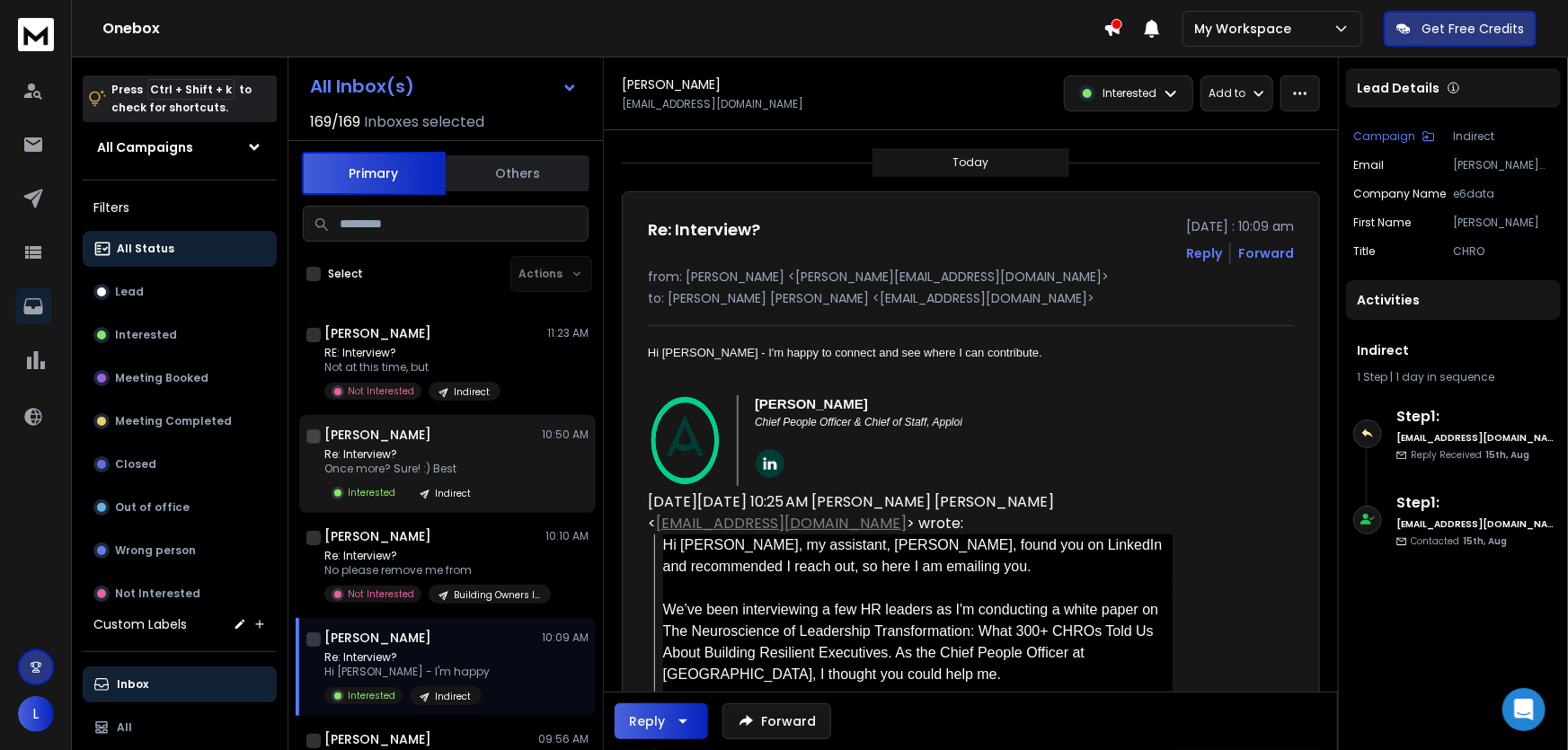
click at [432, 440] on h1 "Naga Siddharth Seetharaman" at bounding box center [377, 435] width 107 height 18
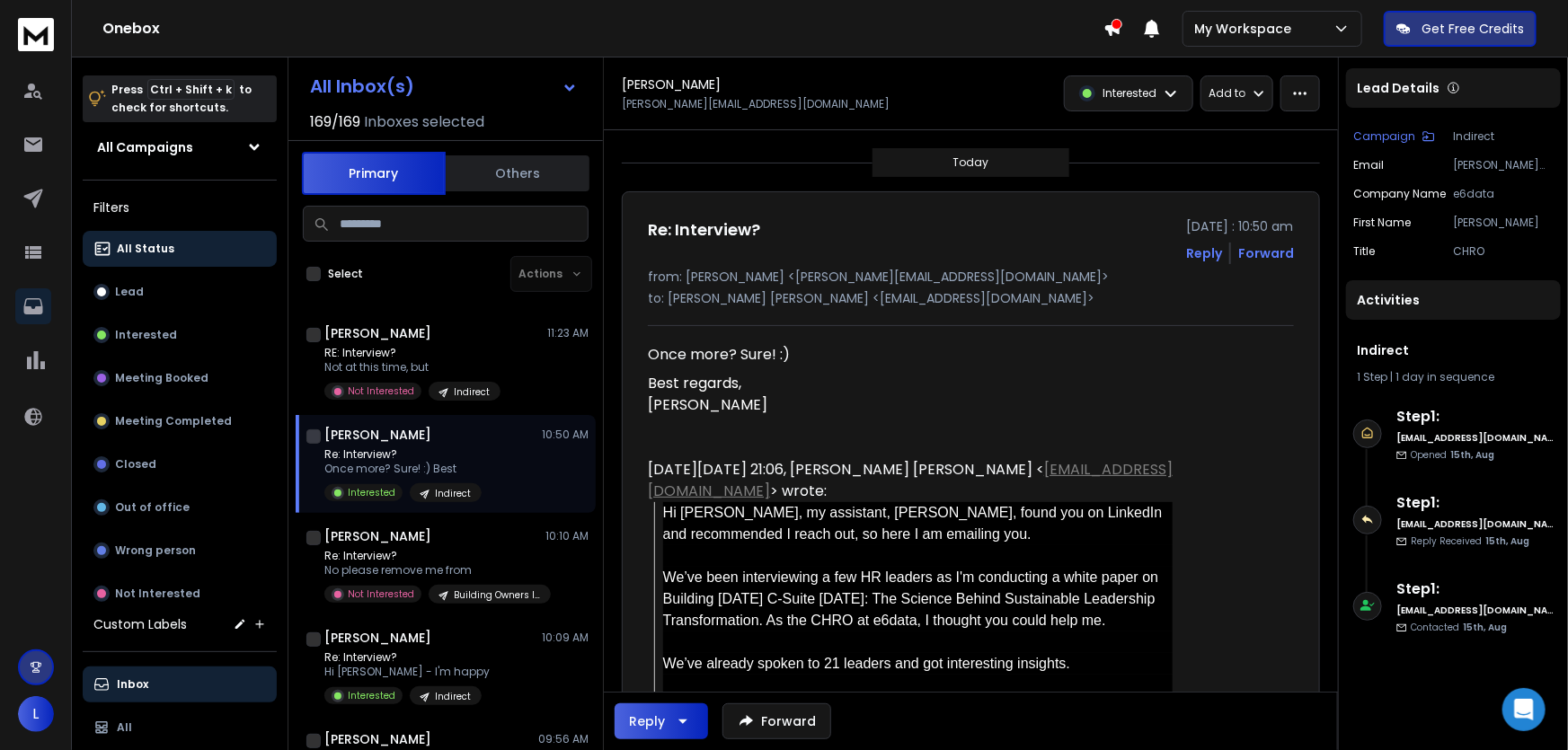
click at [1135, 101] on div "Interested" at bounding box center [1128, 93] width 127 height 35
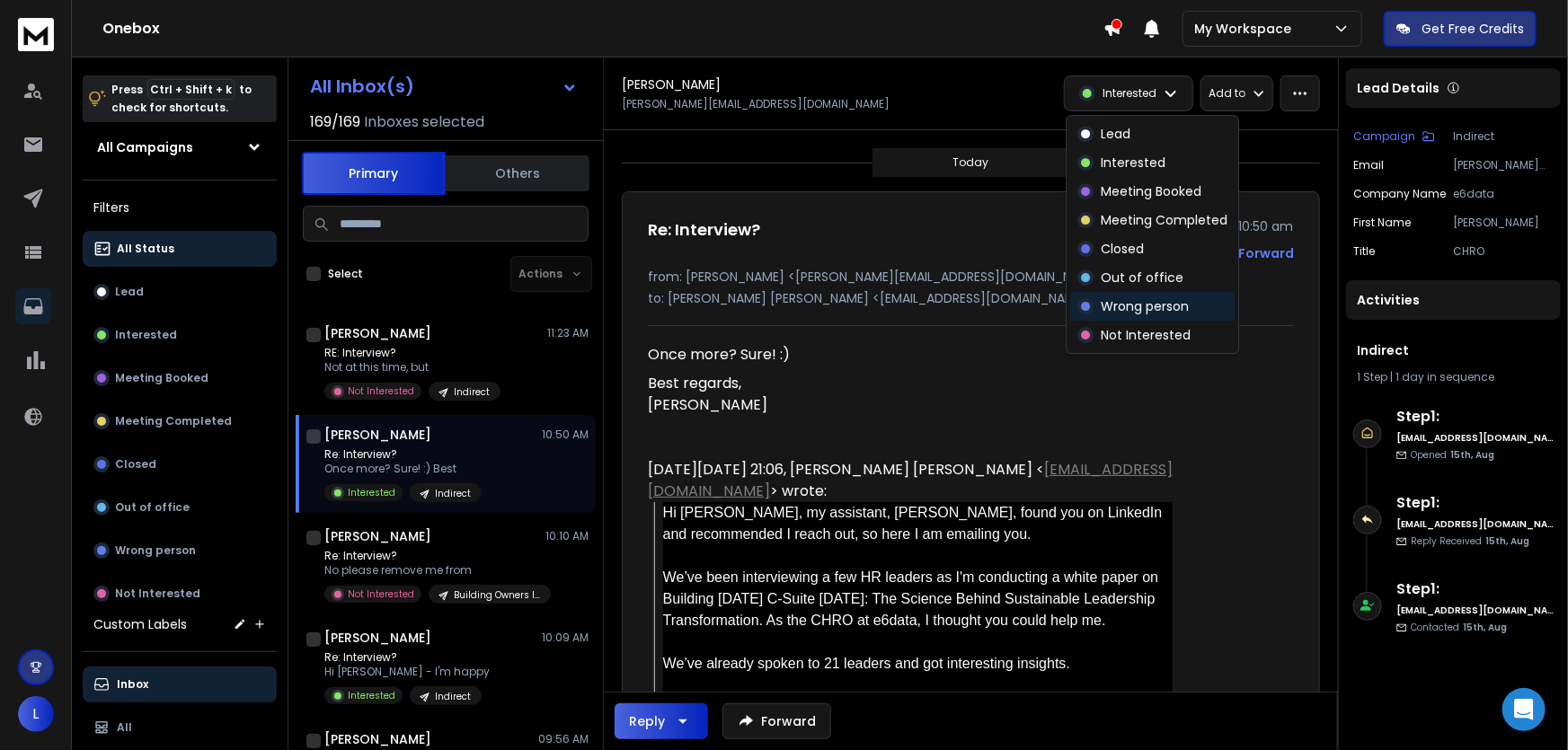
click at [1127, 304] on p "Wrong person" at bounding box center [1144, 306] width 88 height 18
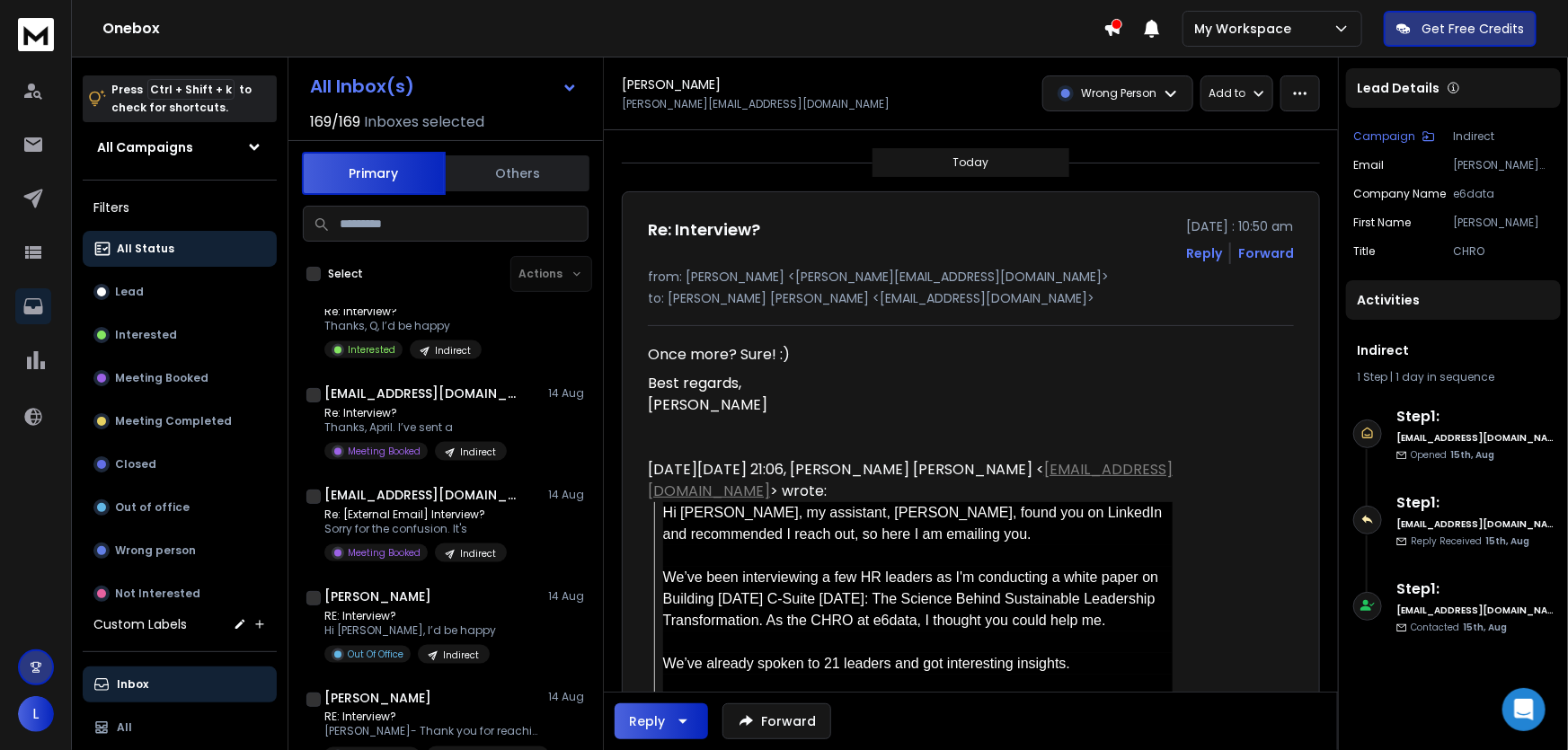
scroll to position [1306, 0]
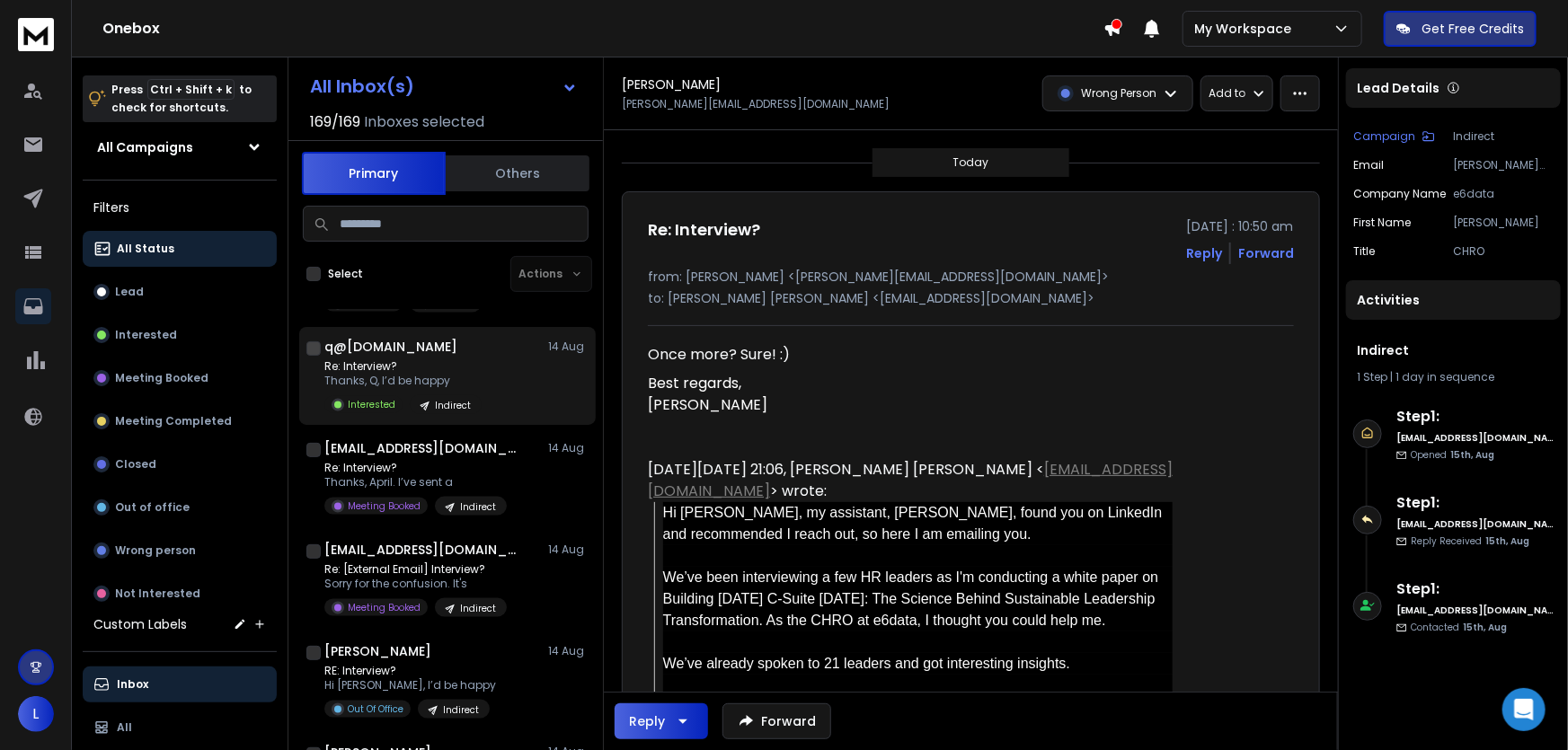
click at [457, 355] on div "q@gohighlevel.com 14 Aug Re: Interview? Thanks, Q, I’d be happy Interested Indi…" at bounding box center [455, 375] width 264 height 76
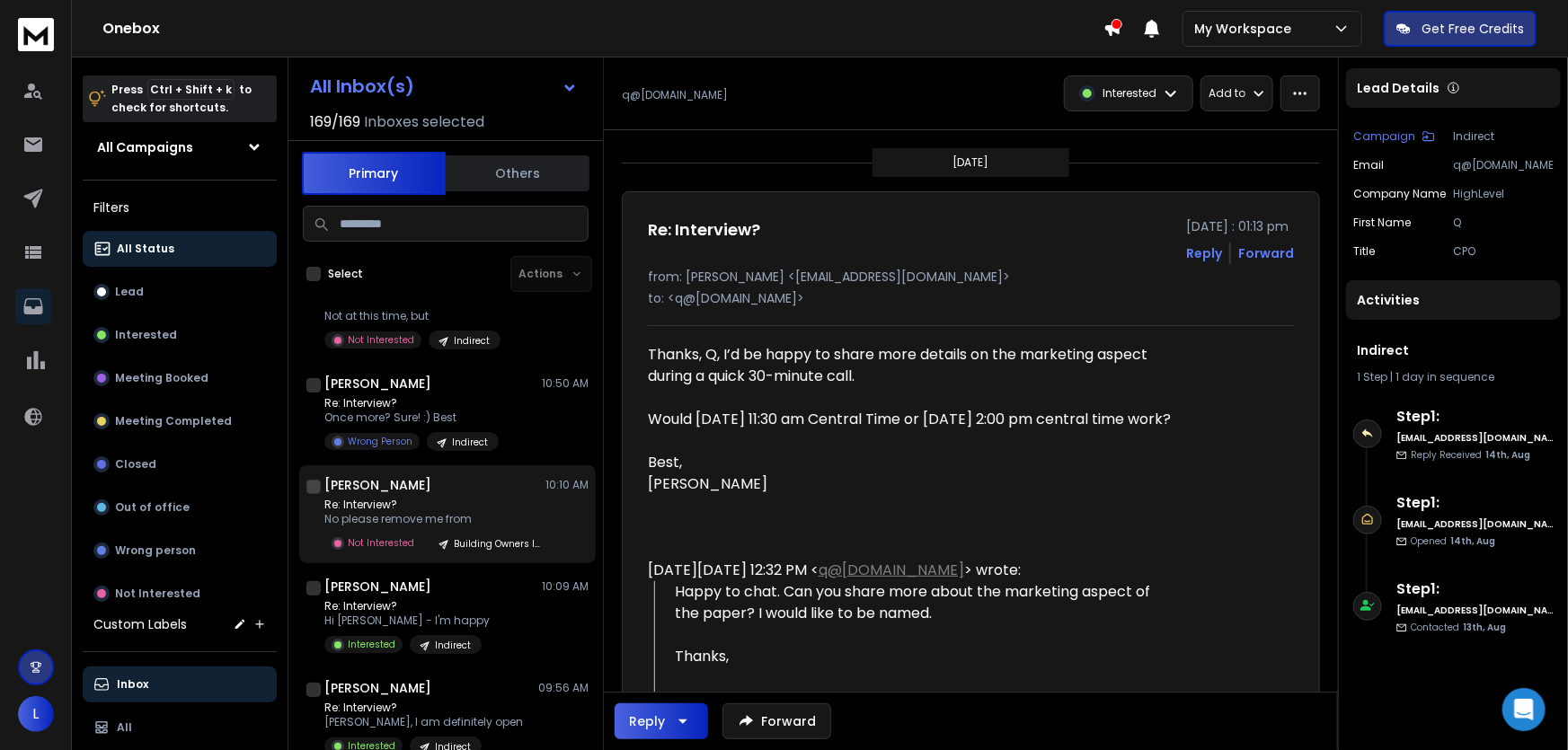
scroll to position [0, 0]
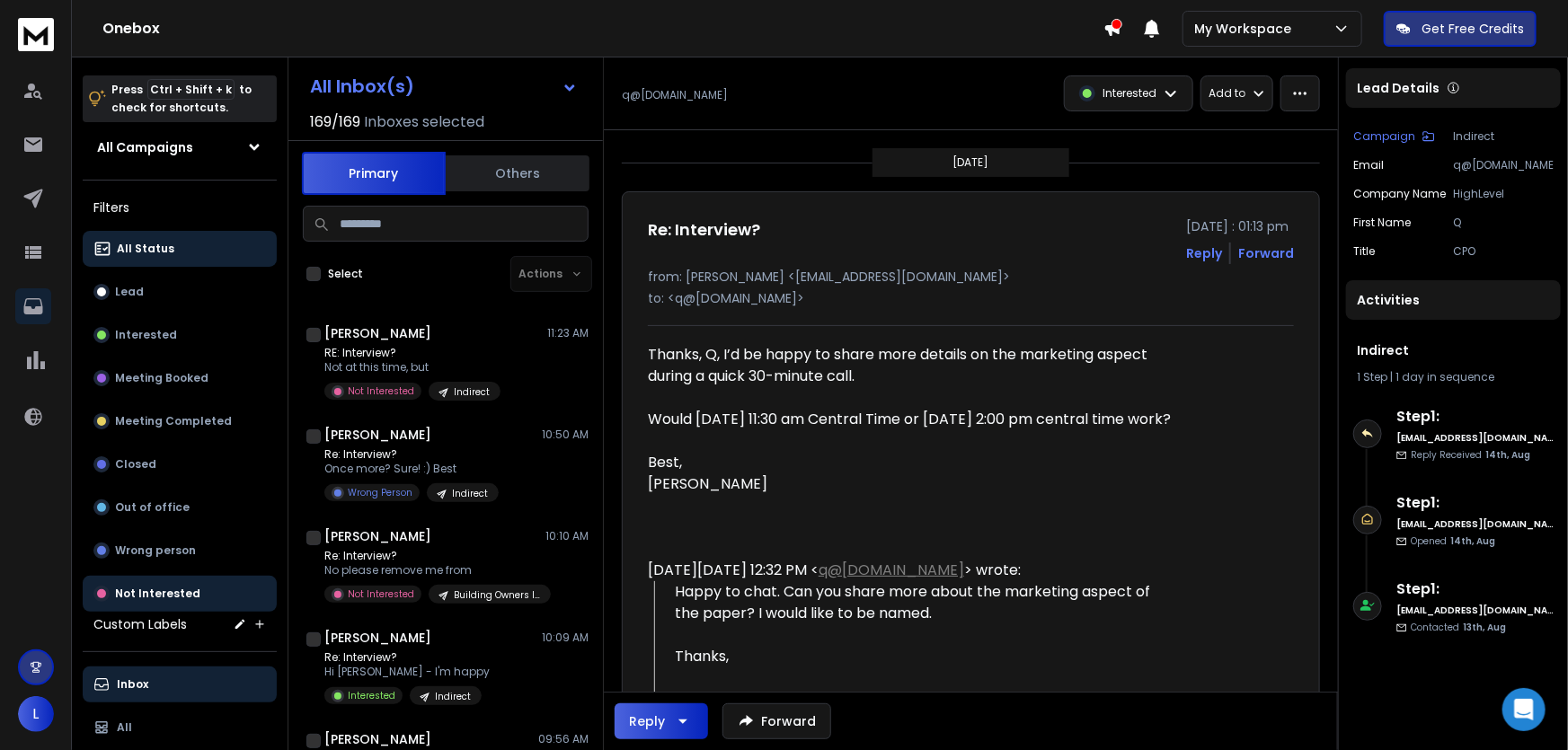
click at [124, 584] on button "Not Interested" at bounding box center [180, 594] width 194 height 36
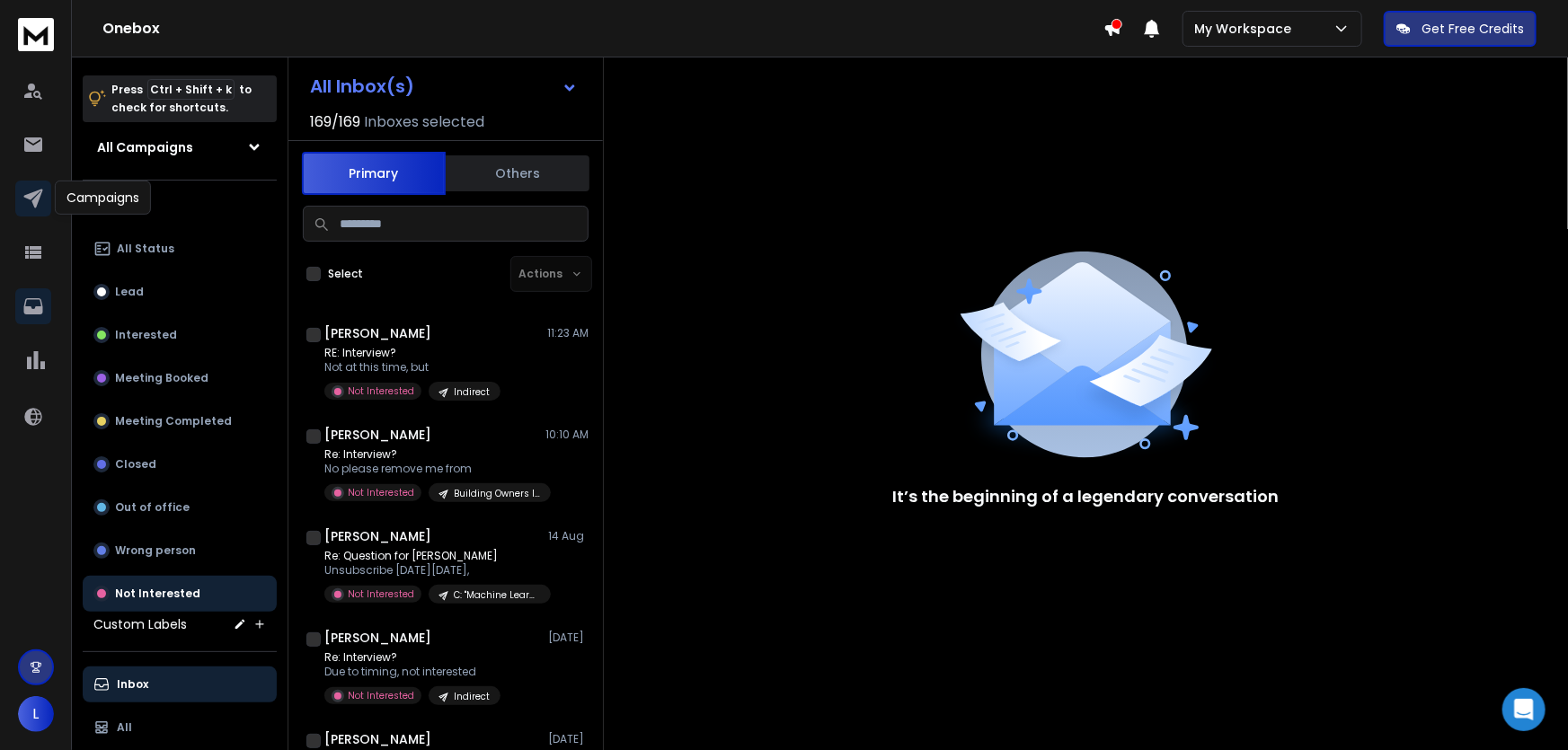
click at [23, 188] on icon at bounding box center [34, 199] width 22 height 22
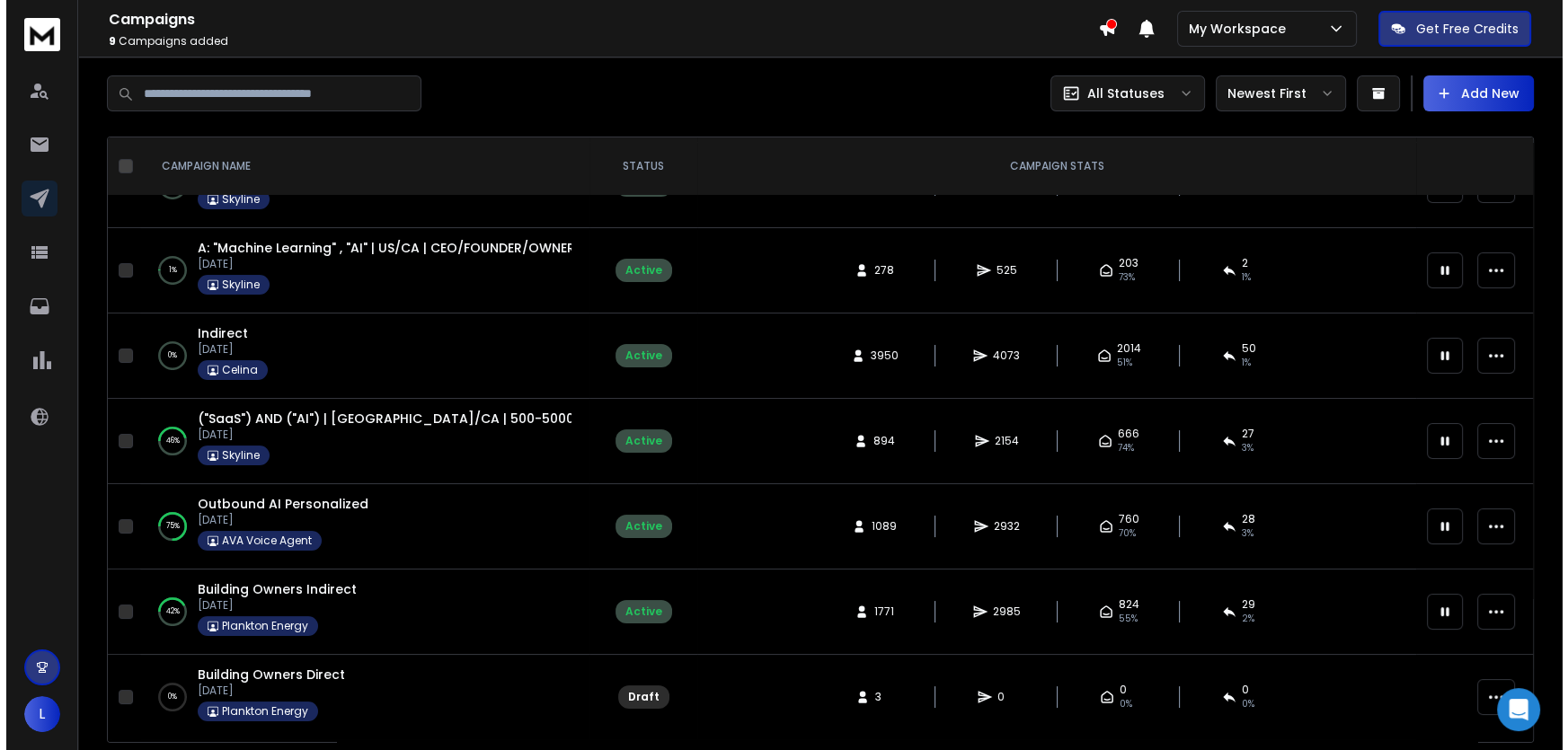
scroll to position [232, 0]
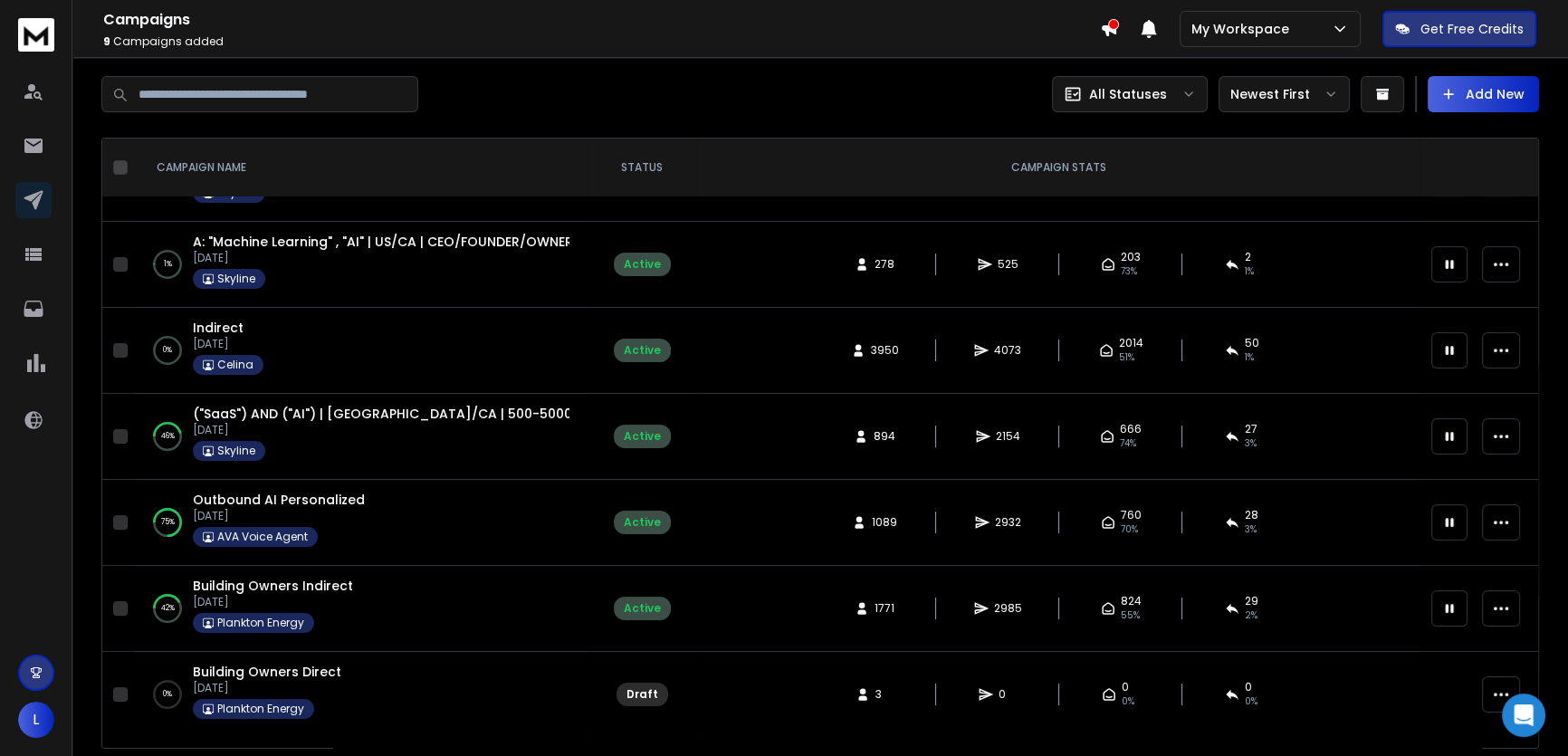
click at [326, 341] on div "0 % Indirect 10 days ago Celina" at bounding box center [361, 351] width 416 height 64
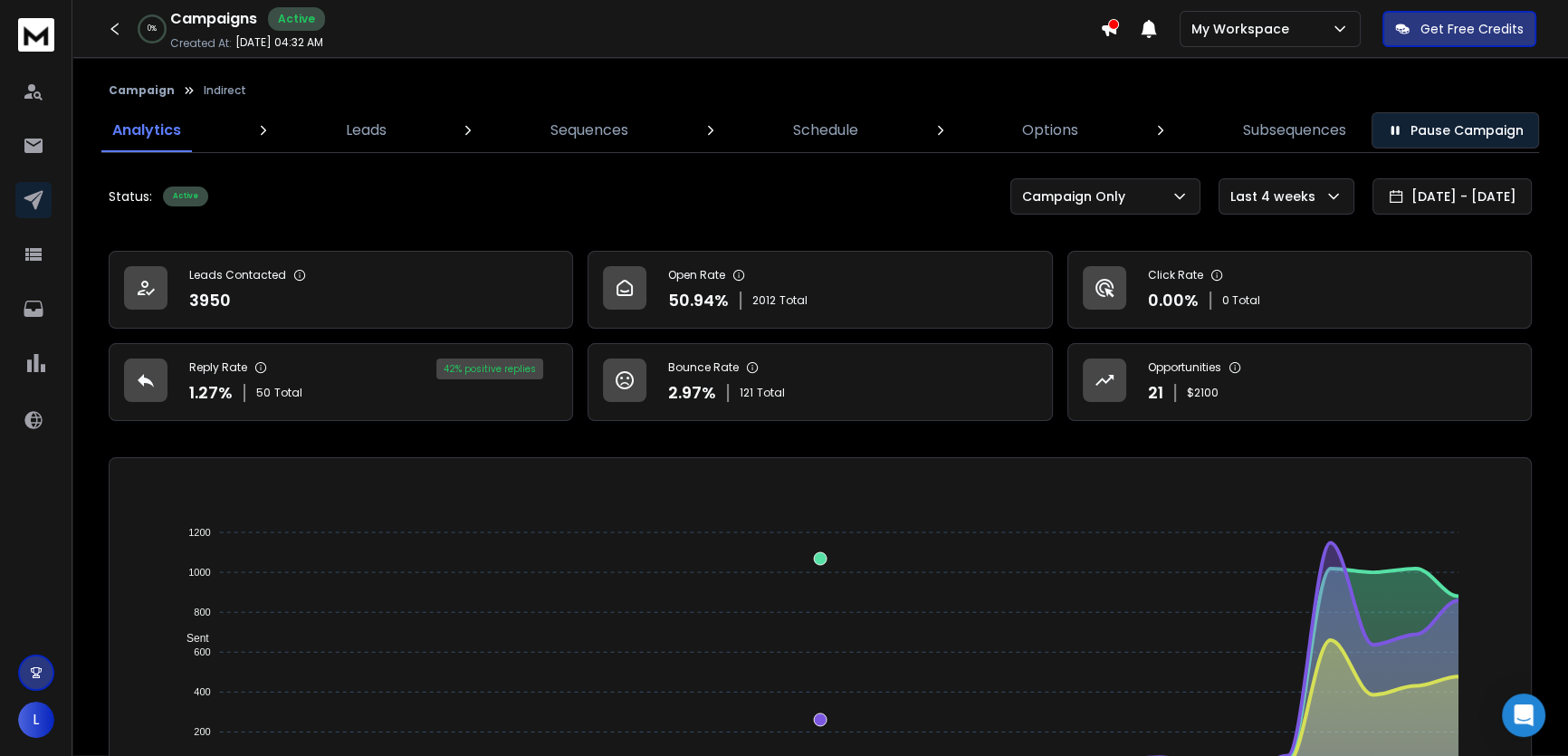
click at [1407, 119] on button "Pause Campaign" at bounding box center [1456, 130] width 167 height 36
click at [37, 302] on icon at bounding box center [34, 309] width 22 height 22
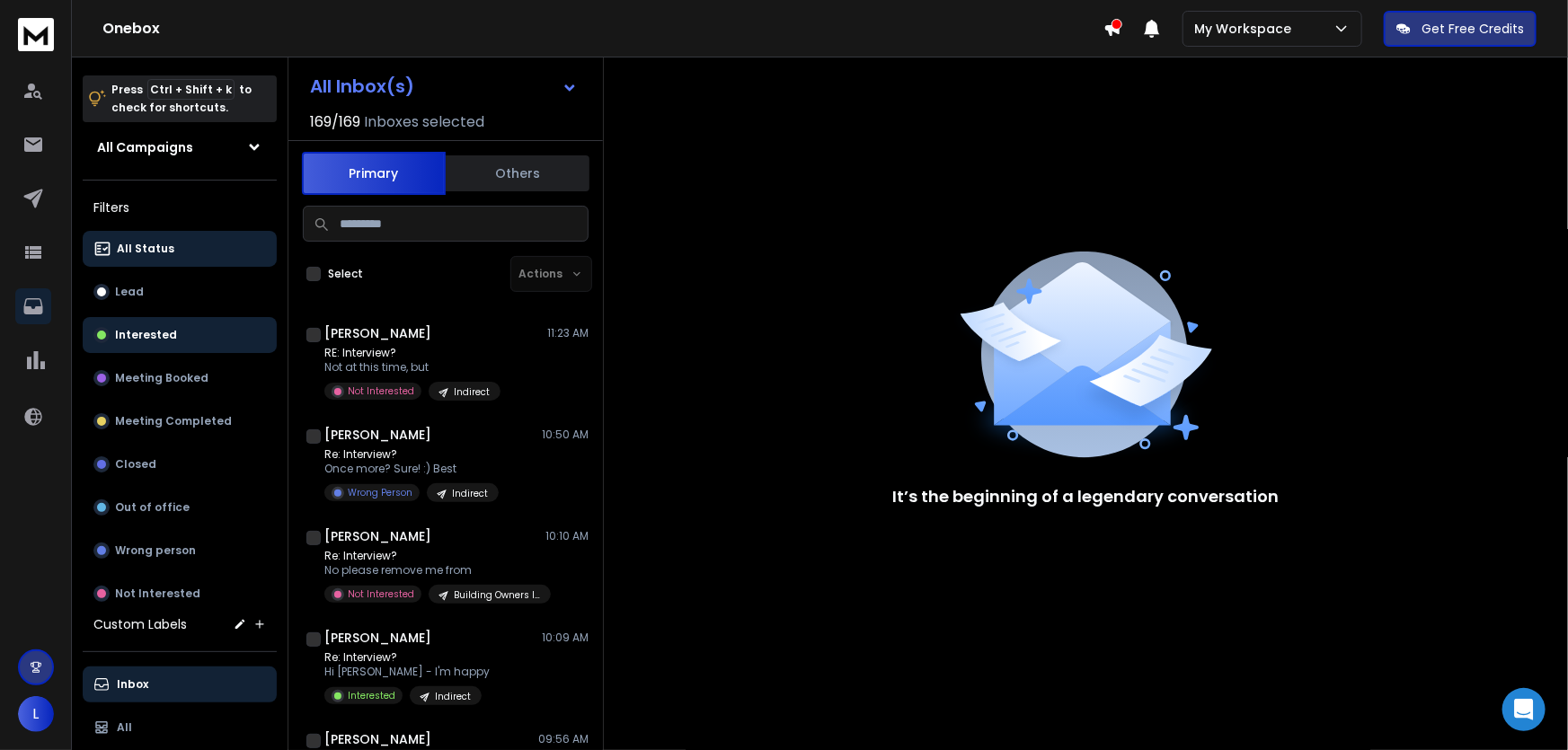
click at [162, 340] on p "Interested" at bounding box center [145, 335] width 62 height 15
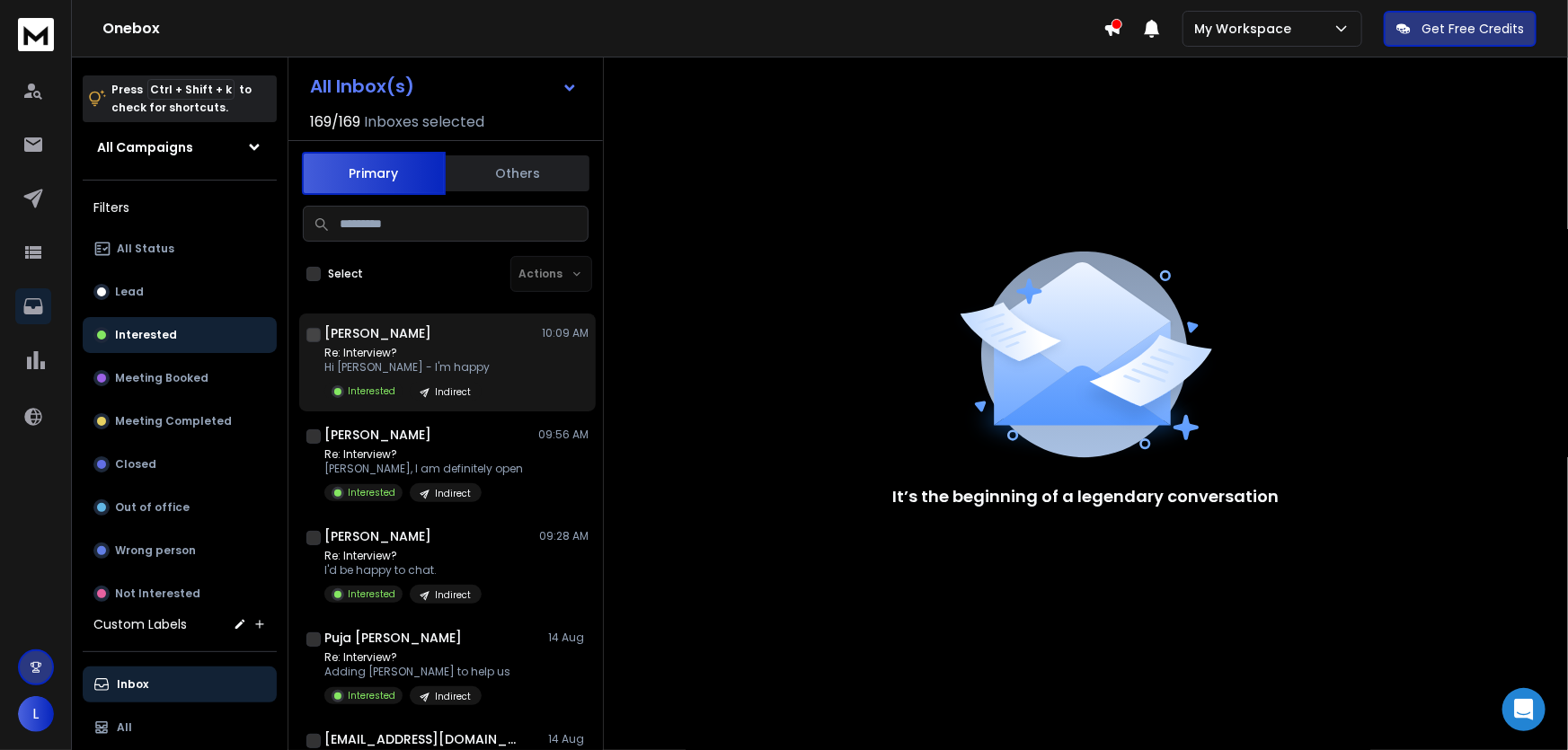
click at [442, 327] on div "Alla Cherem 10:09 AM" at bounding box center [455, 333] width 264 height 18
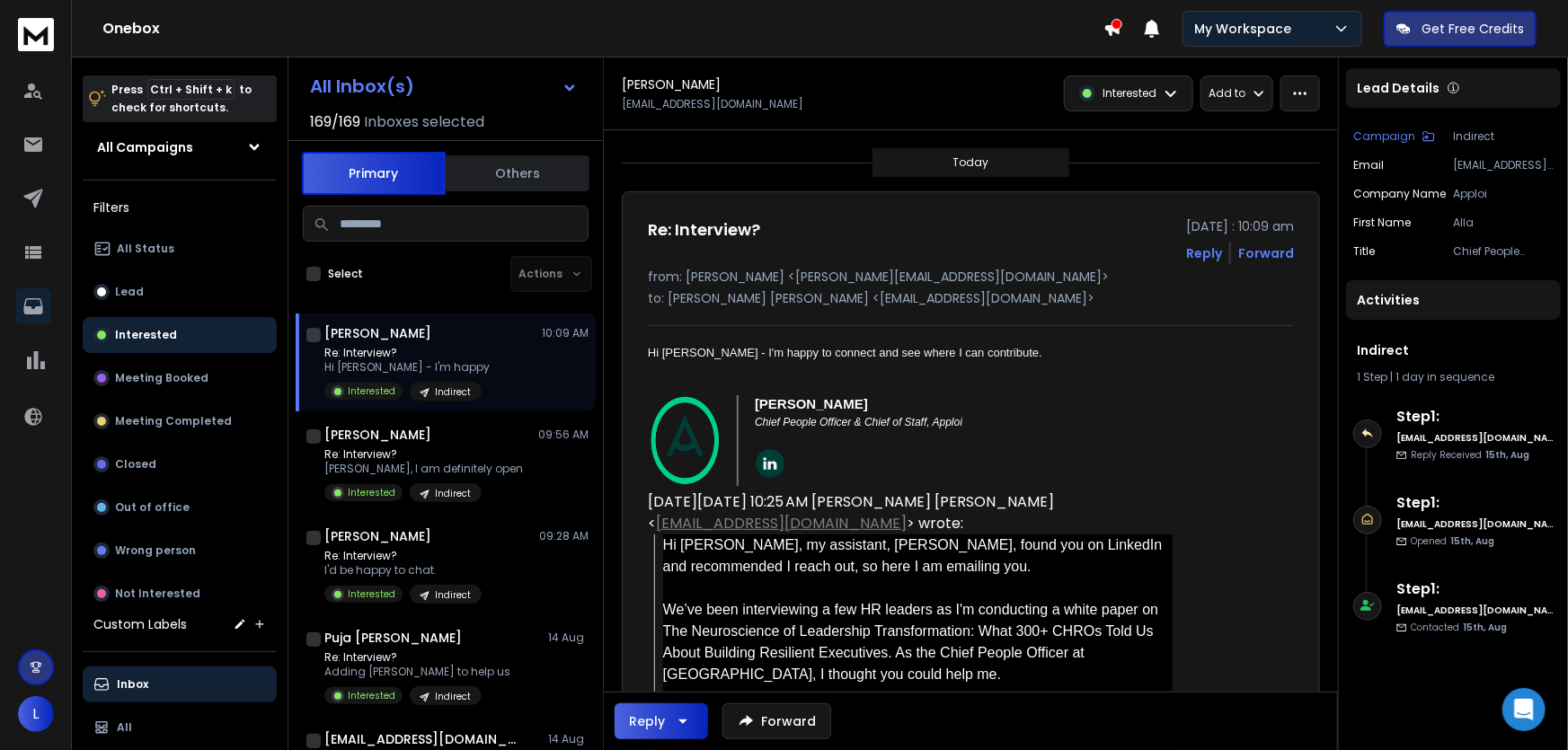
click at [1232, 7] on div "Onebox My Workspace Get Free Credits" at bounding box center [784, 29] width 1568 height 57
click at [1233, 20] on p "My Workspace" at bounding box center [1247, 29] width 105 height 18
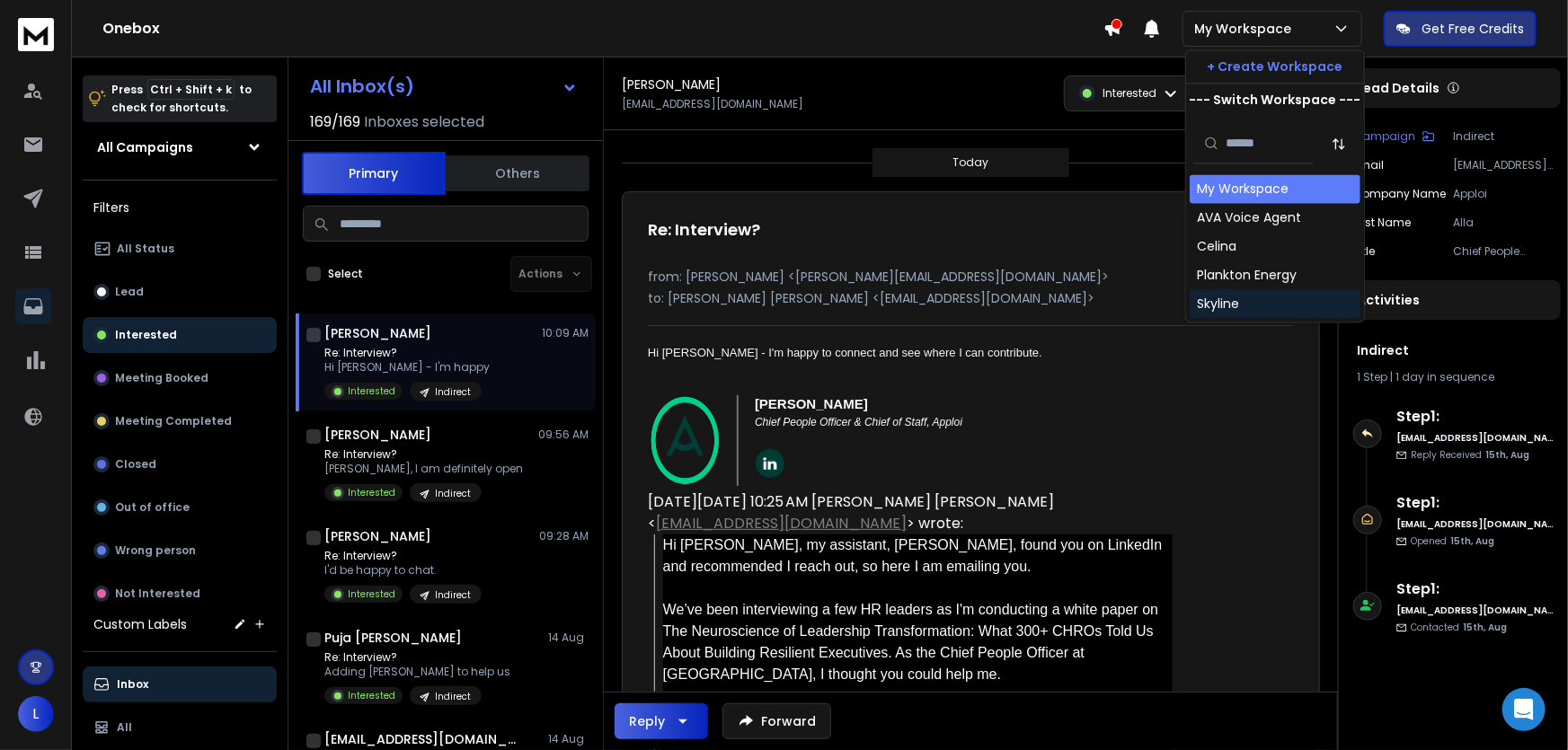
click at [1220, 296] on div "Skyline" at bounding box center [1218, 303] width 42 height 18
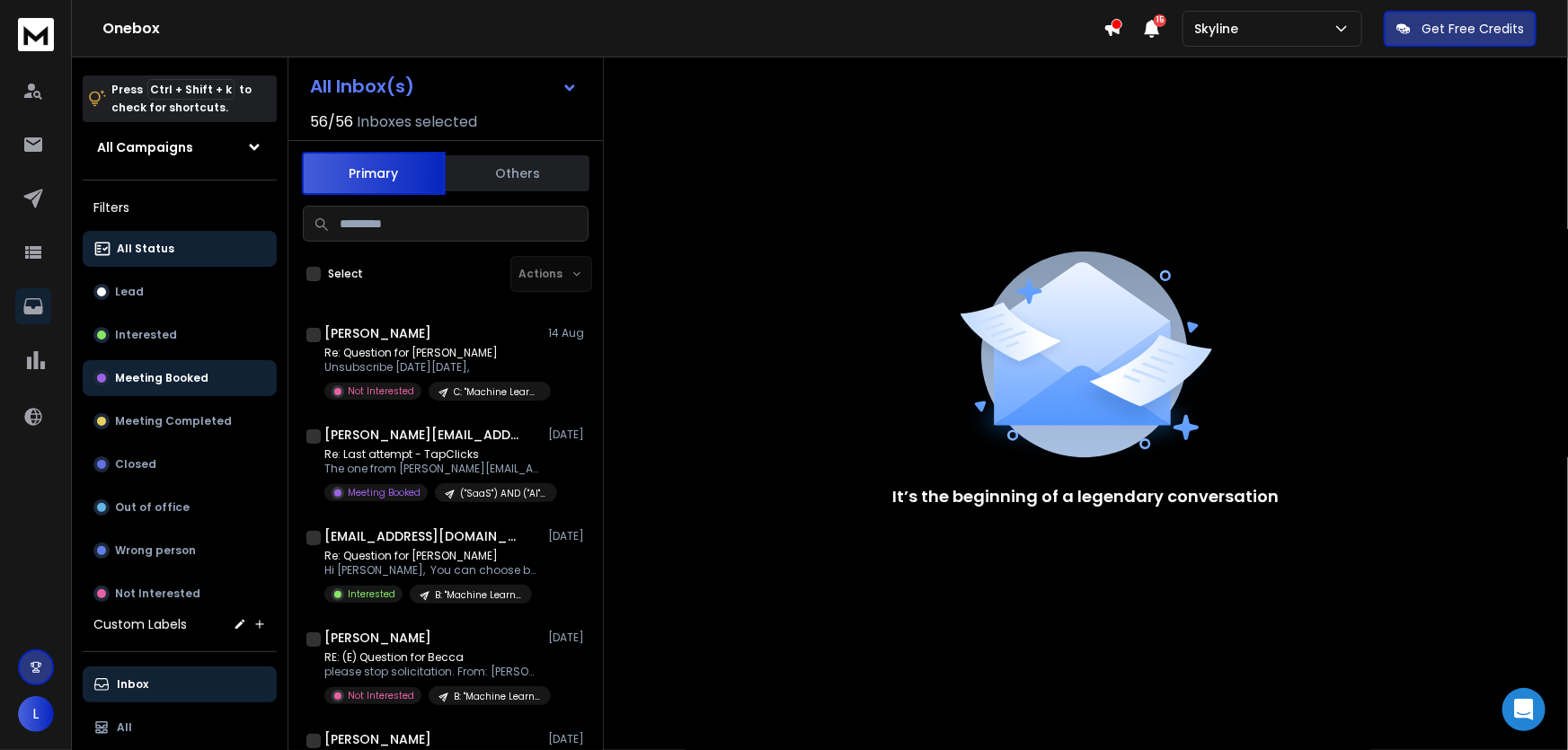
click at [138, 389] on button "Meeting Booked" at bounding box center [180, 378] width 194 height 36
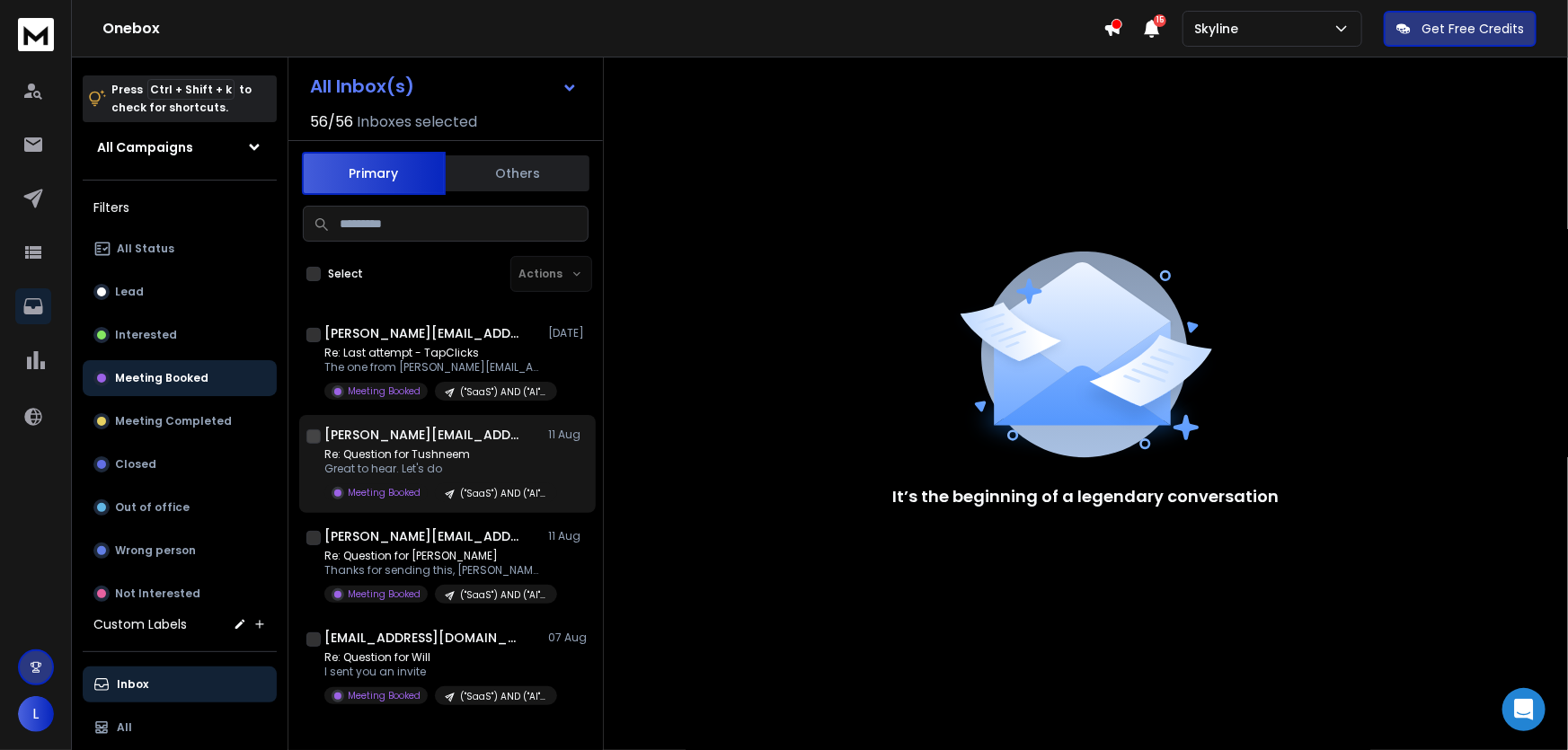
click at [487, 453] on p "Re: Question for Tushneem" at bounding box center [432, 455] width 215 height 15
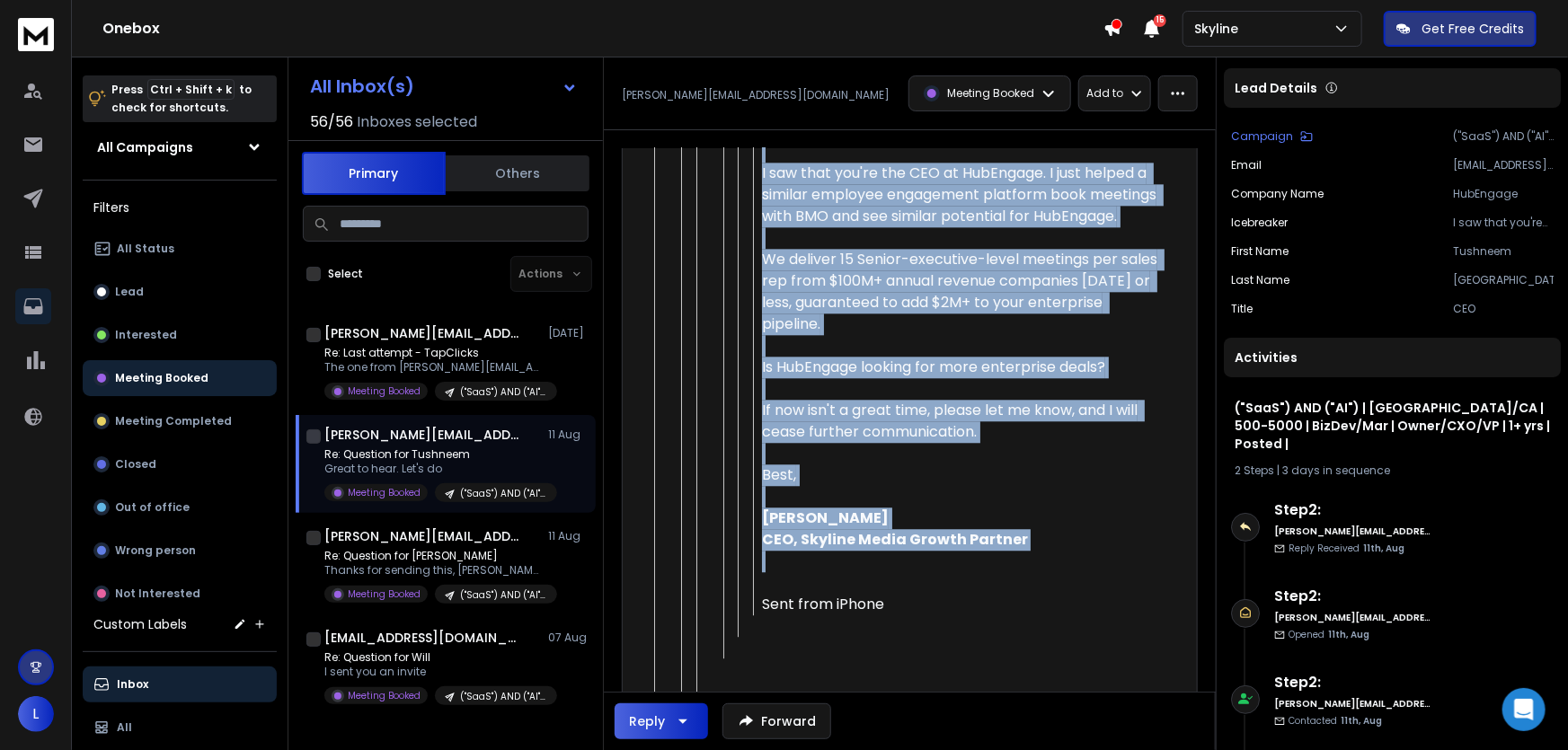
scroll to position [2288, 0]
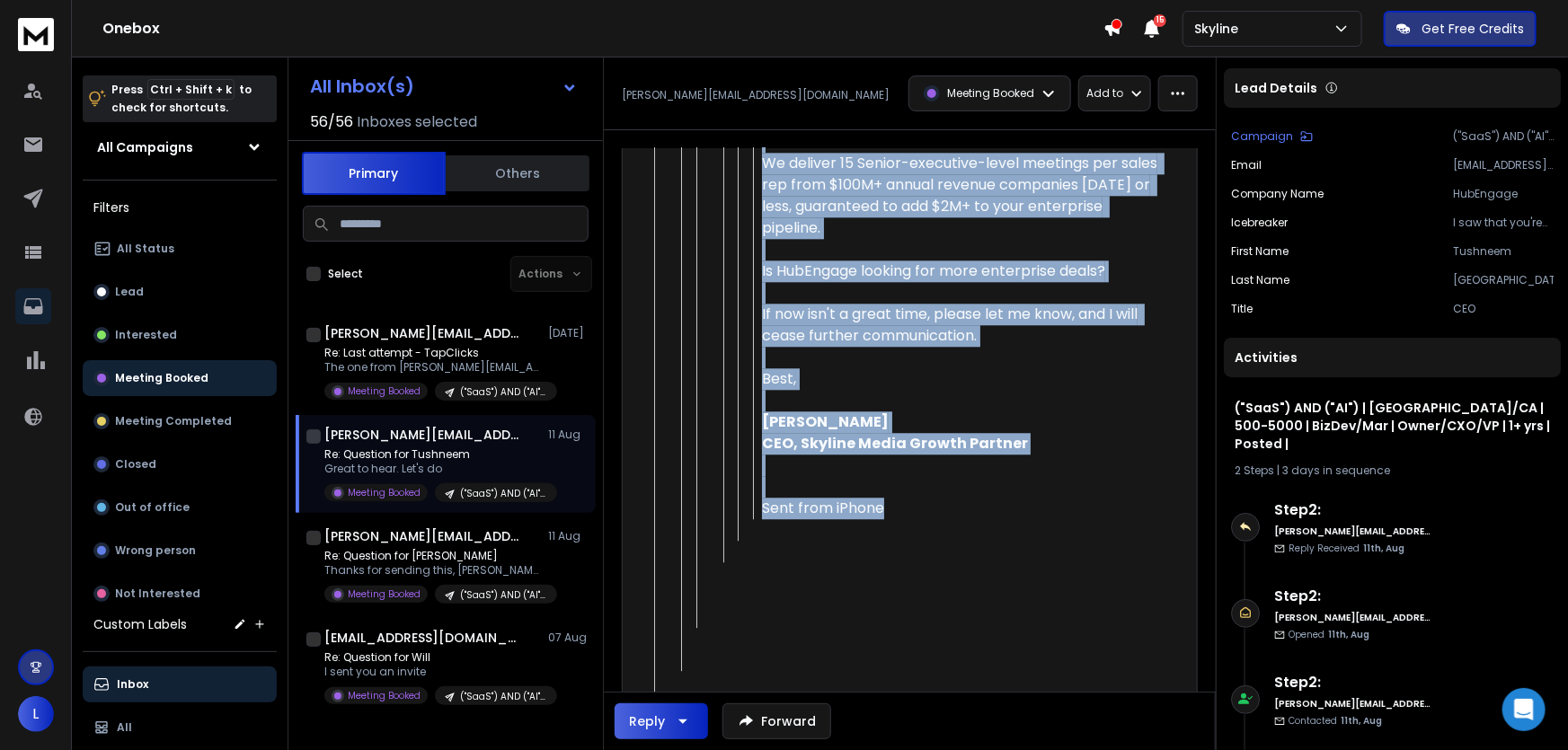
drag, startPoint x: 647, startPoint y: 376, endPoint x: 922, endPoint y: 419, distance: 278.3
copy div "Lorem ip dolo. Sit'a co adip Elitse do 09. E'te inci utl e Dolore Magn aliquaen…"
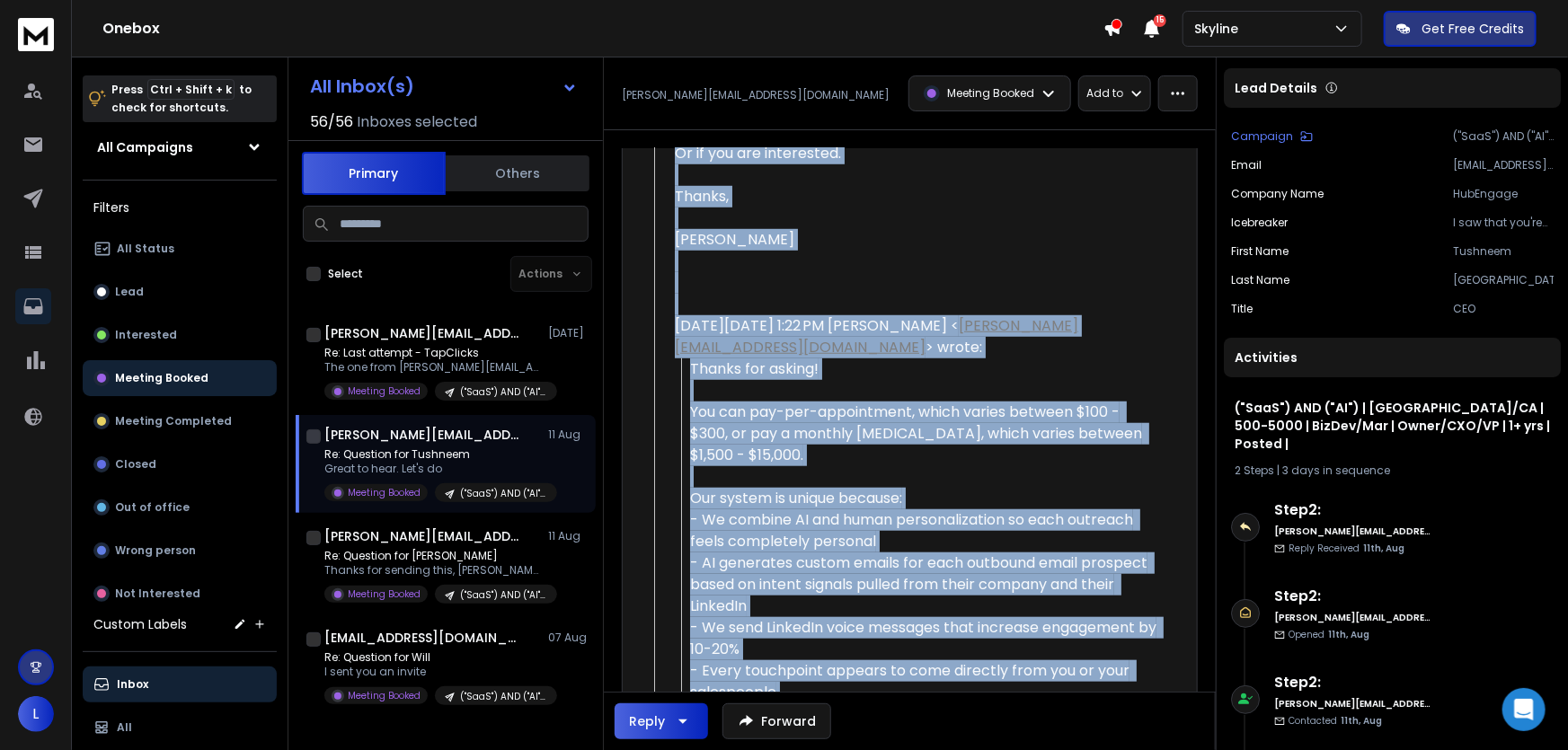
scroll to position [653, 0]
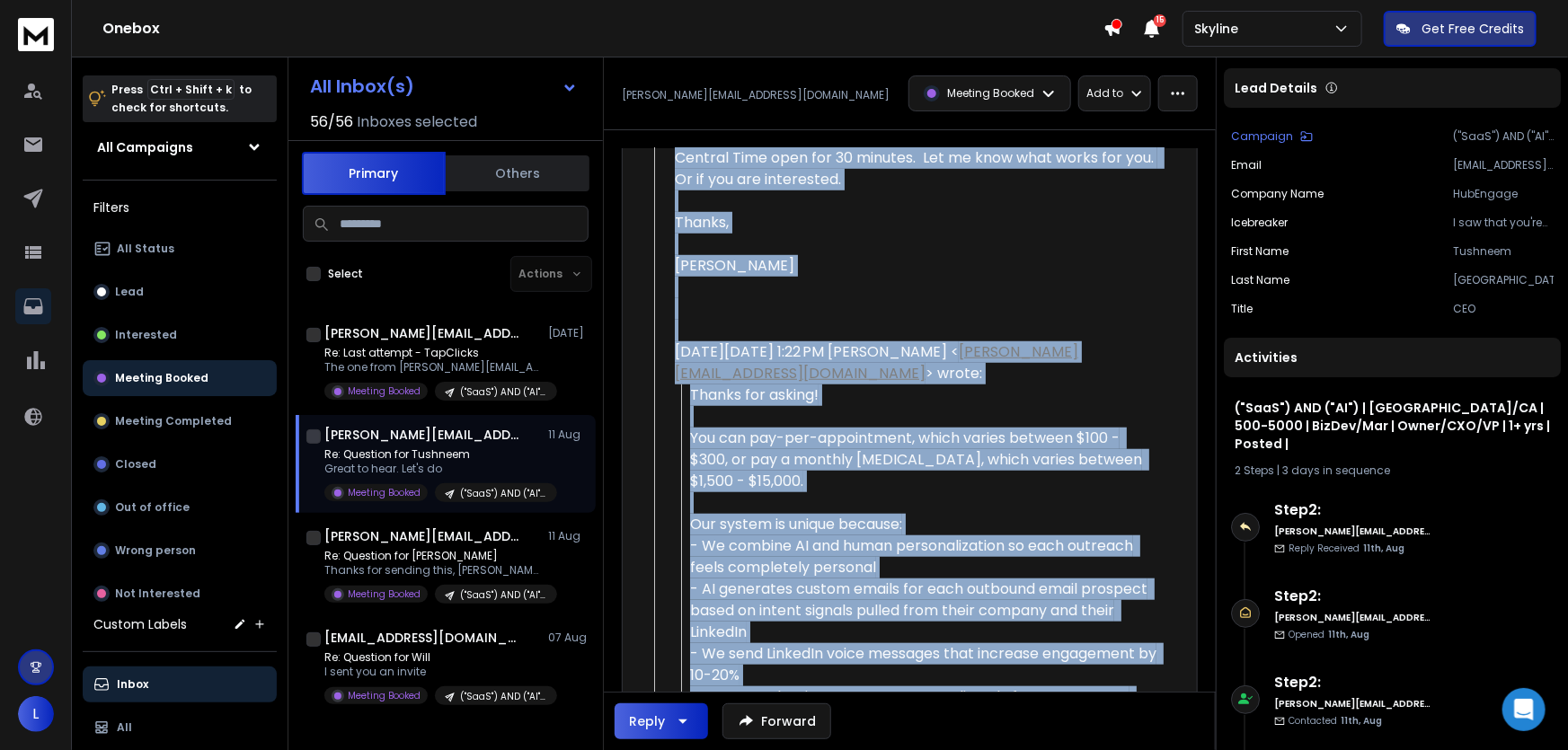
click at [961, 408] on div "Thanks for asking! You can pay-per-appointment, which varies between $100 - $30…" at bounding box center [924, 622] width 467 height 474
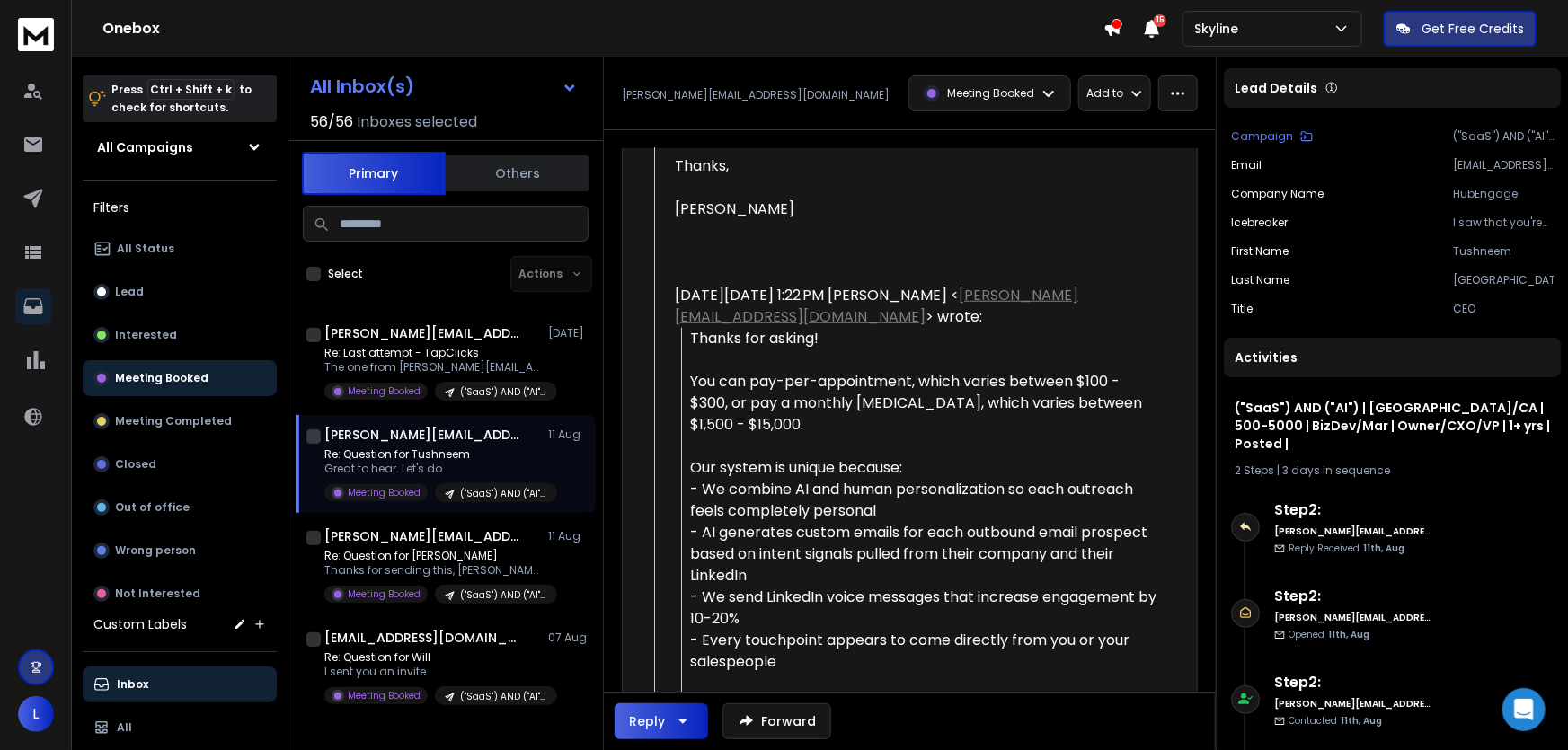
scroll to position [244, 0]
